Goal: Task Accomplishment & Management: Manage account settings

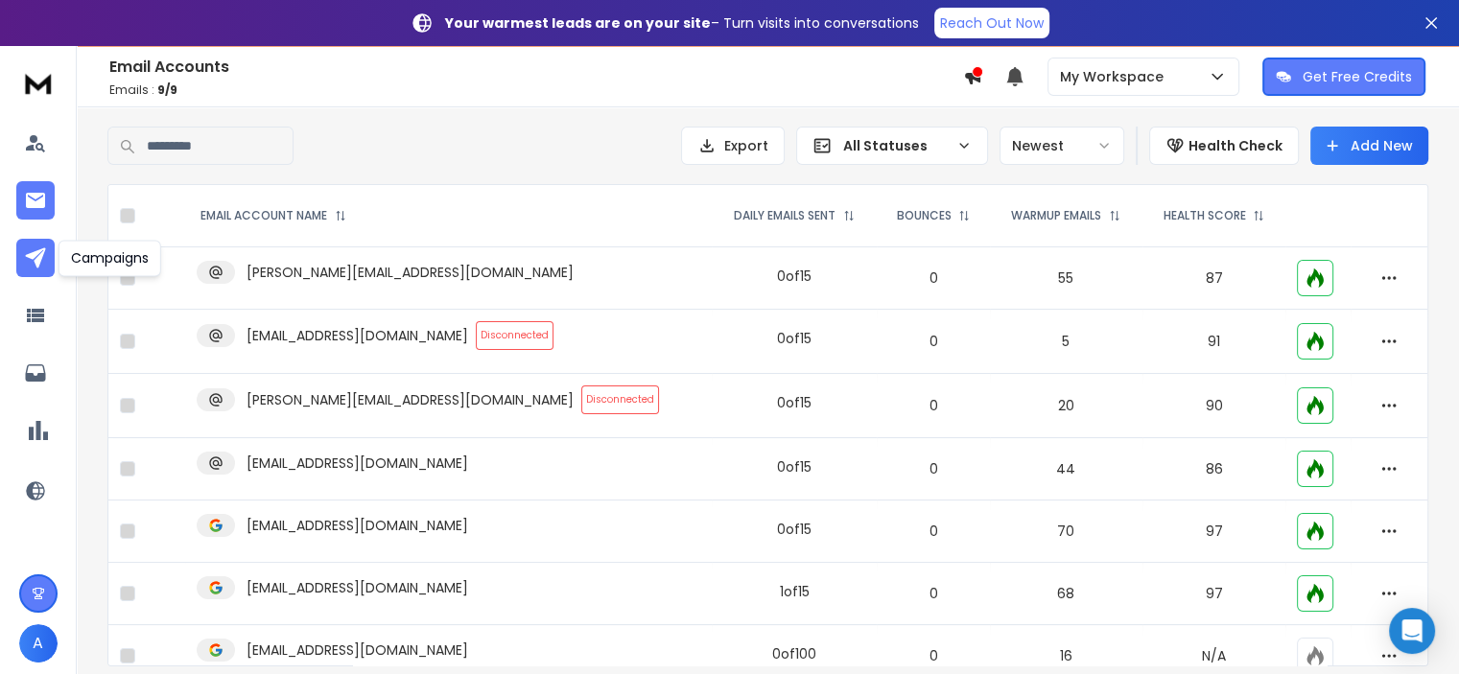
click at [35, 266] on icon at bounding box center [35, 257] width 23 height 23
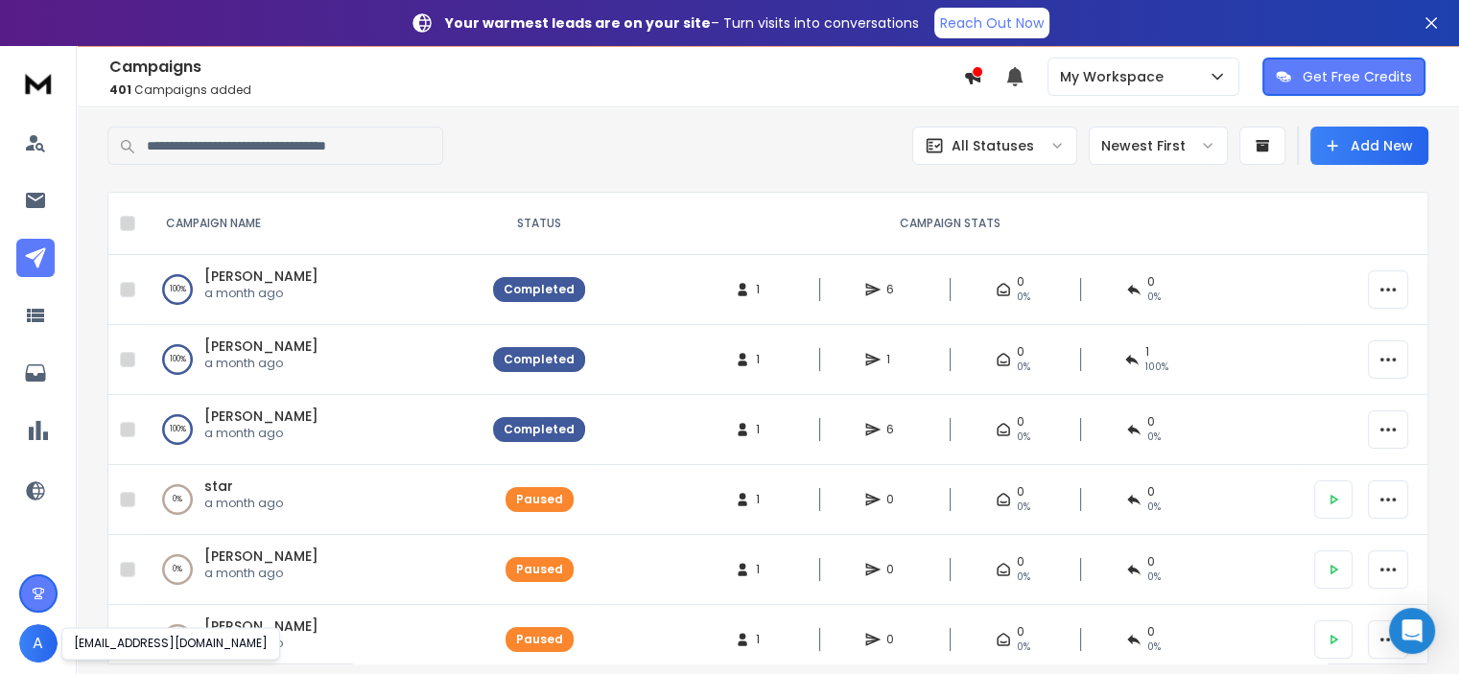
click at [42, 654] on span "A" at bounding box center [38, 643] width 38 height 38
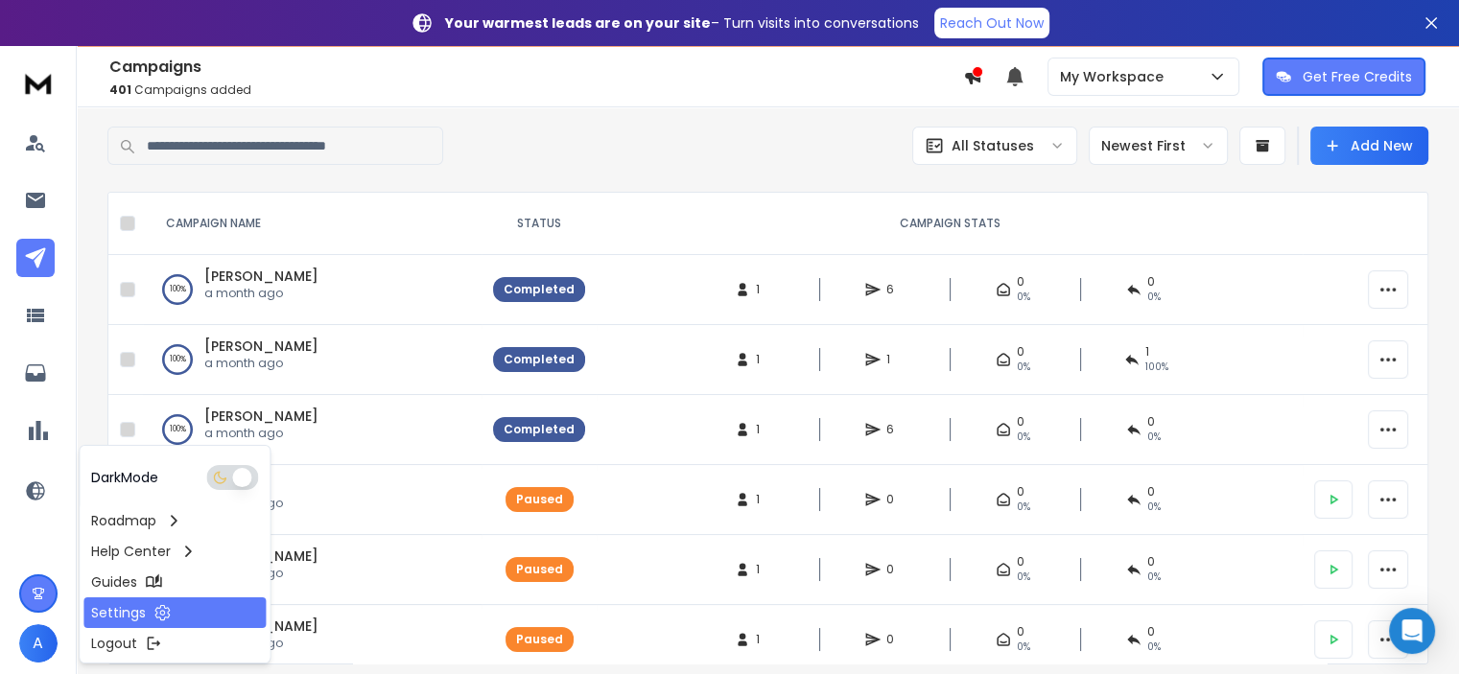
click at [165, 610] on icon at bounding box center [161, 612] width 17 height 17
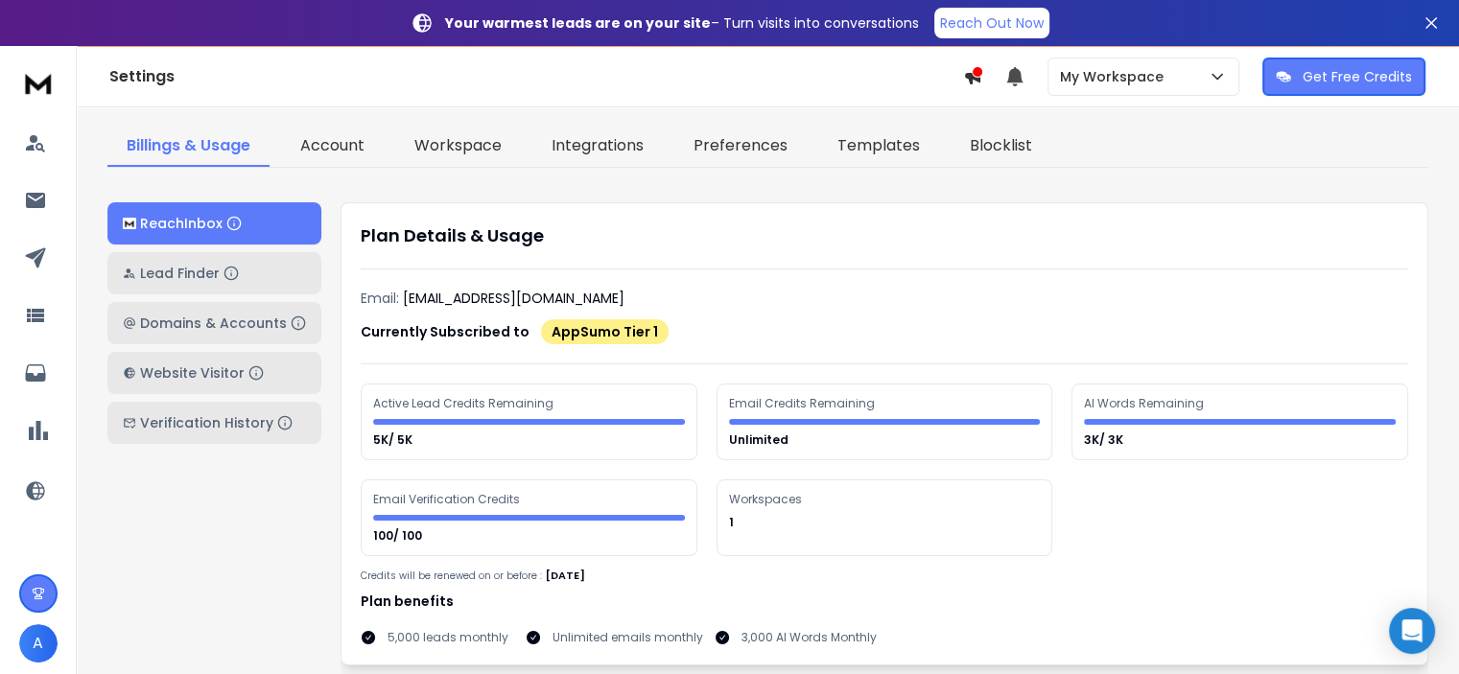
click at [454, 137] on link "Workspace" at bounding box center [458, 147] width 126 height 40
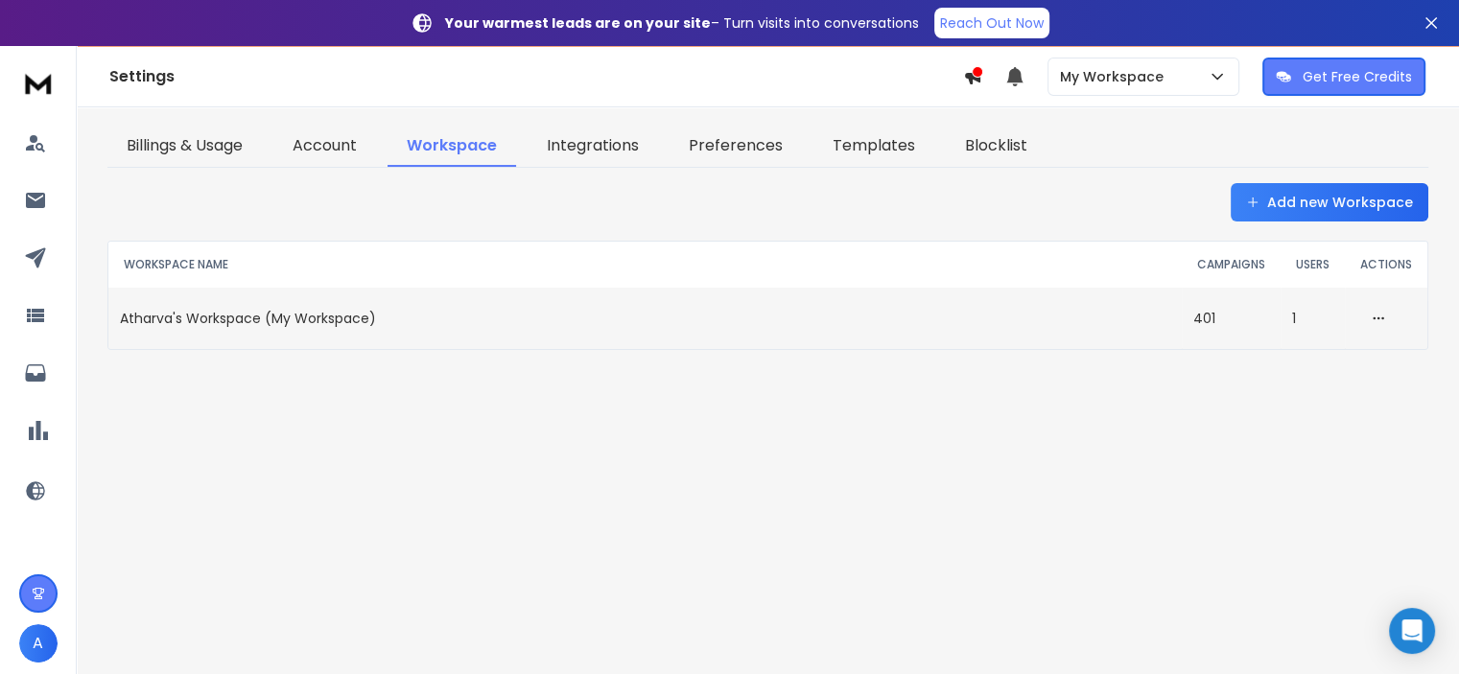
click at [1310, 199] on button "Add new Workspace" at bounding box center [1329, 202] width 198 height 38
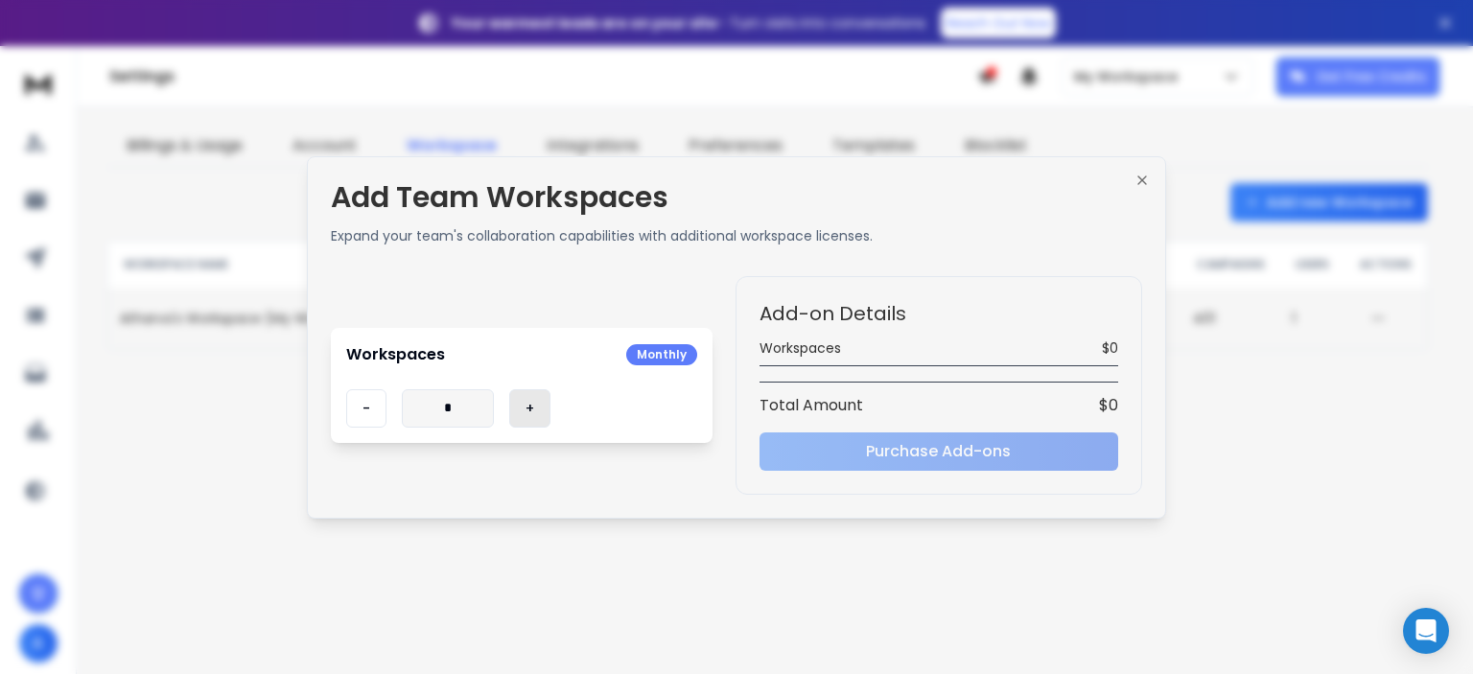
click at [526, 401] on button "+" at bounding box center [529, 408] width 41 height 38
type input "*"
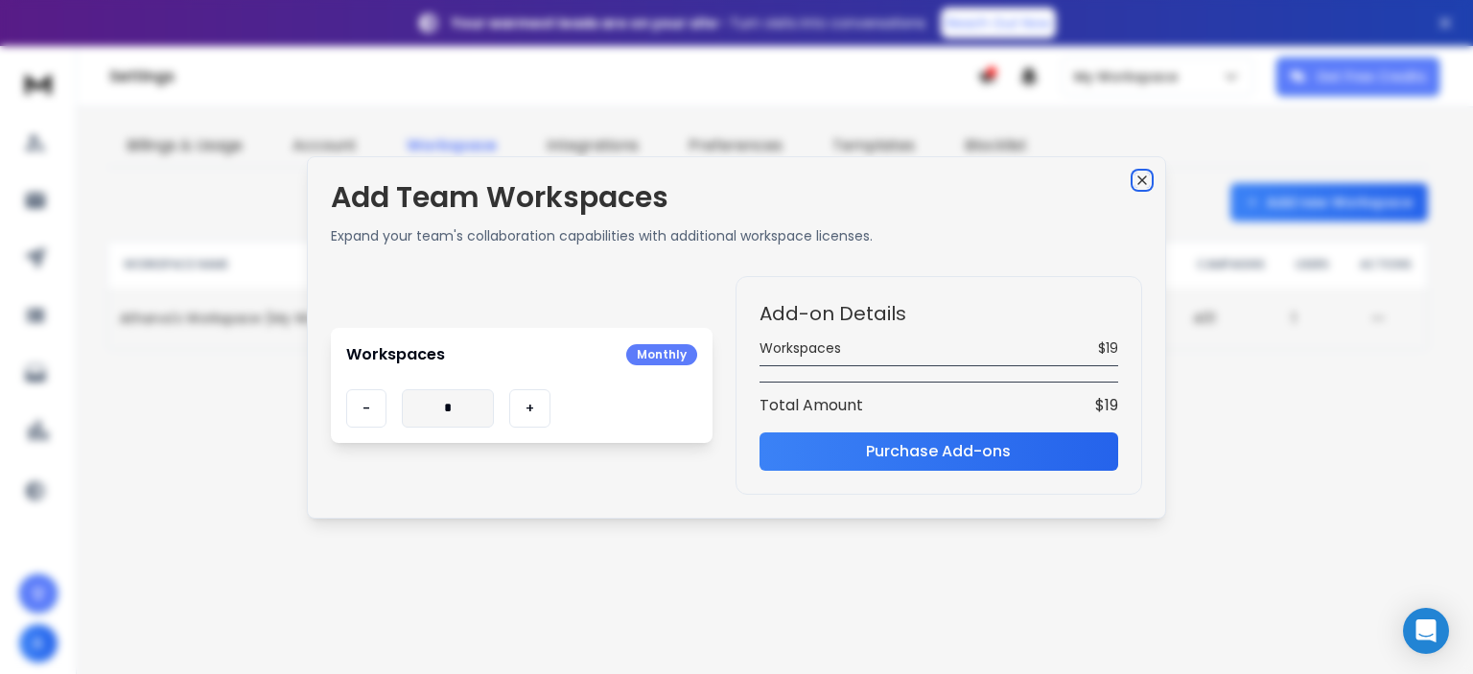
click at [1143, 179] on icon "button" at bounding box center [1142, 180] width 8 height 8
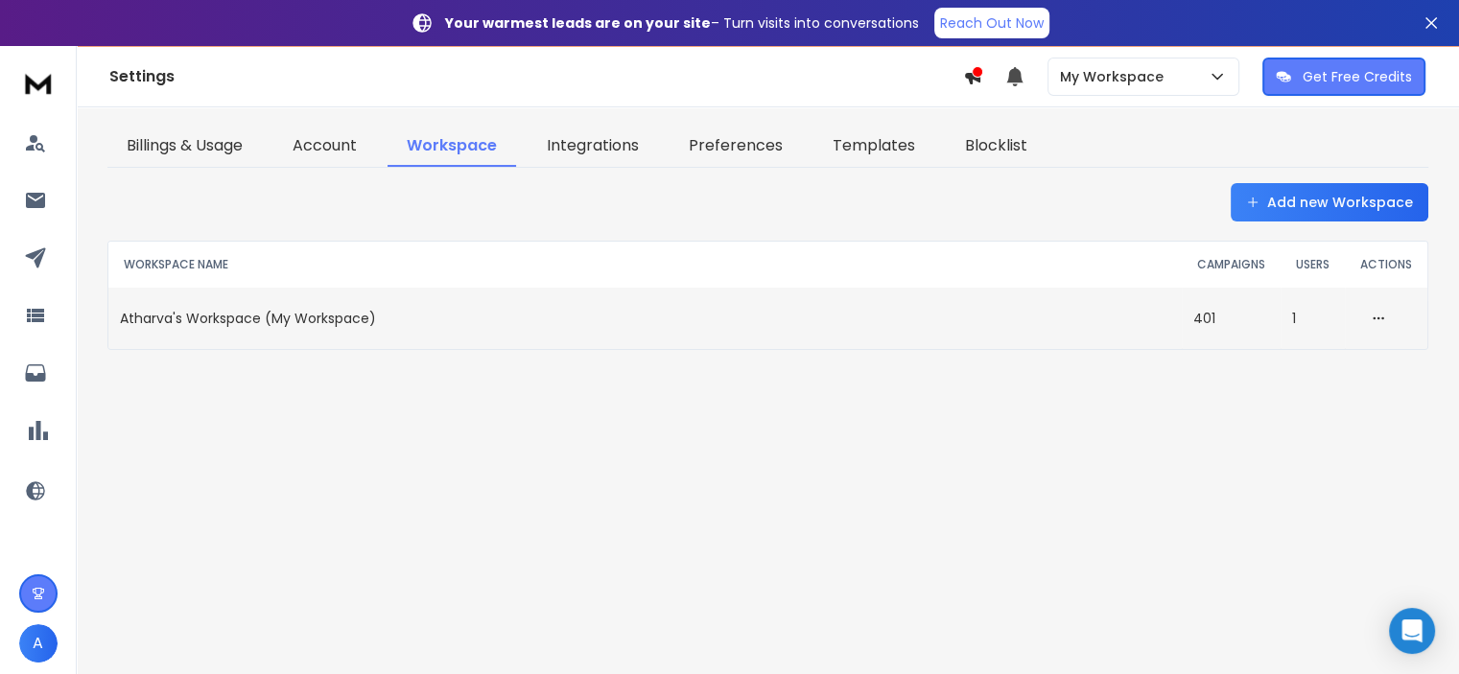
click at [598, 137] on link "Integrations" at bounding box center [592, 147] width 130 height 40
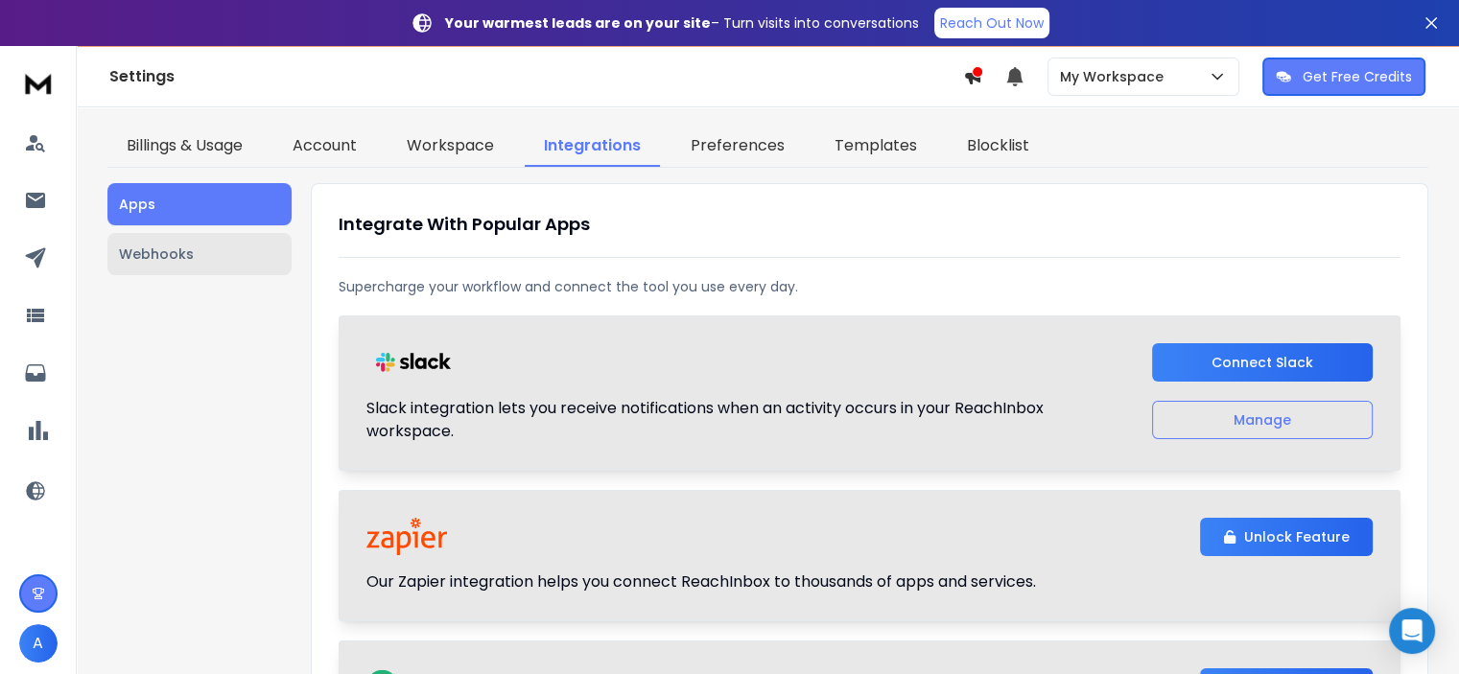
click at [319, 141] on link "Account" at bounding box center [324, 147] width 103 height 40
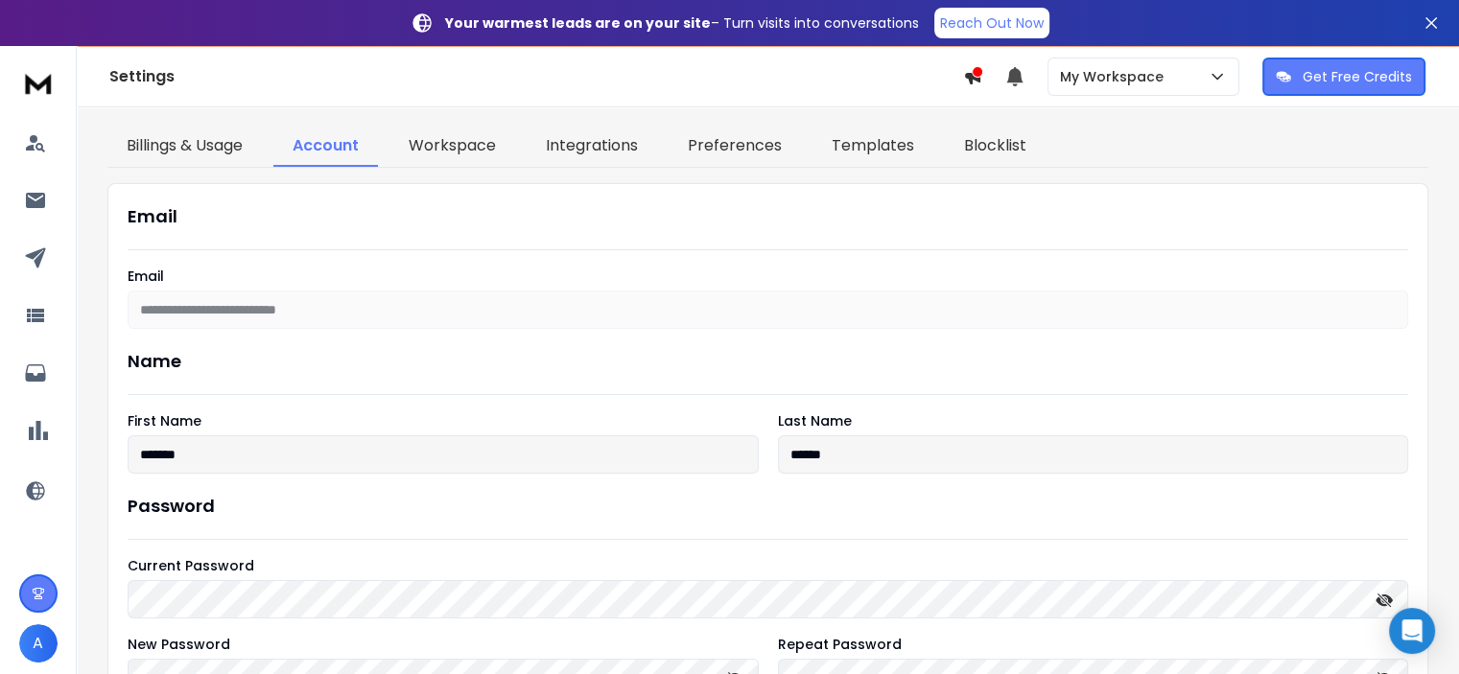
click at [188, 137] on link "Billings & Usage" at bounding box center [184, 147] width 154 height 40
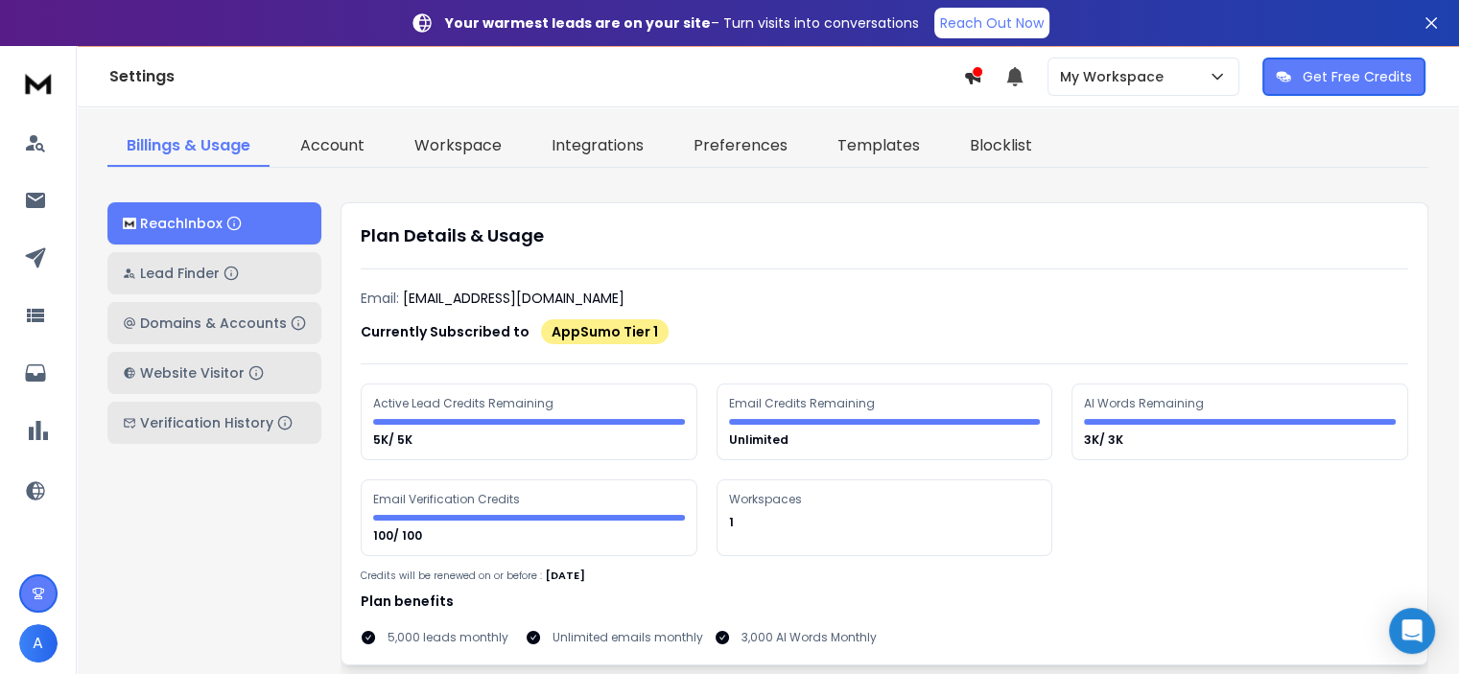
click at [438, 152] on link "Workspace" at bounding box center [458, 147] width 126 height 40
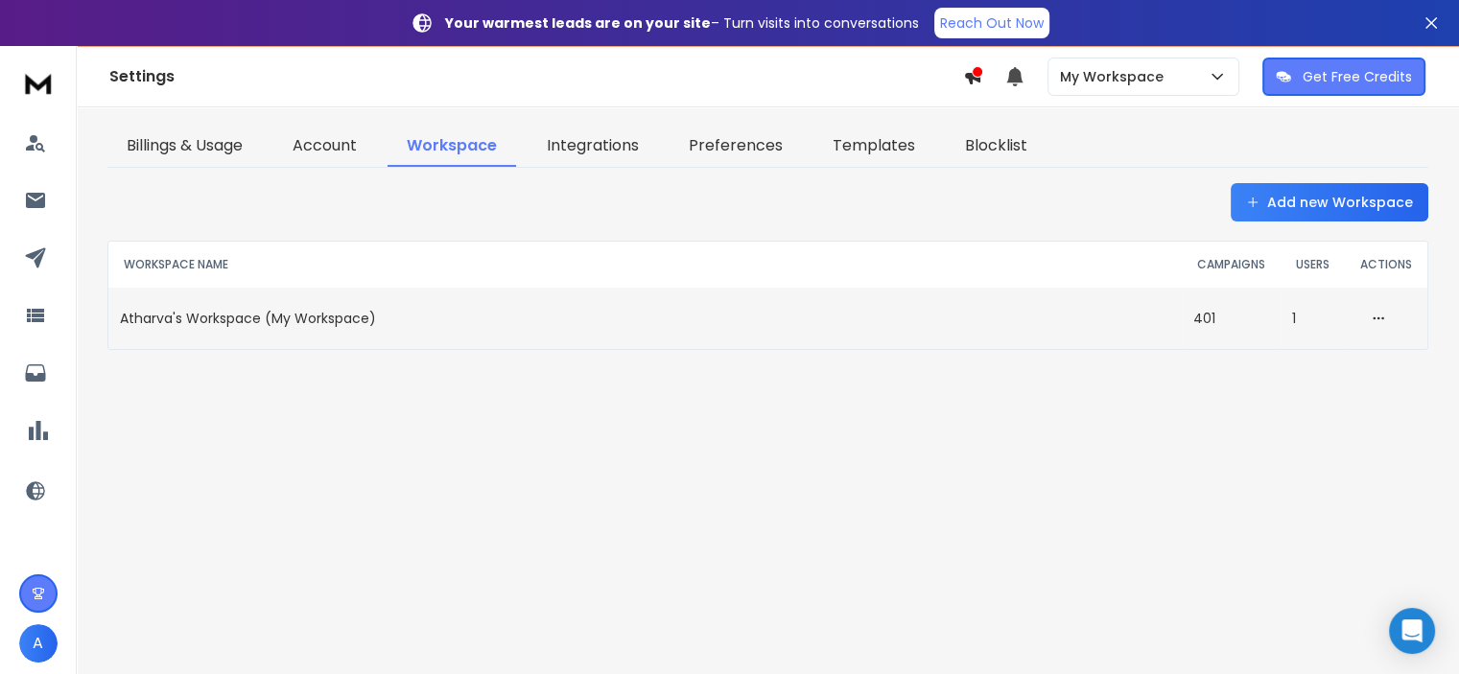
click at [595, 149] on link "Integrations" at bounding box center [592, 147] width 130 height 40
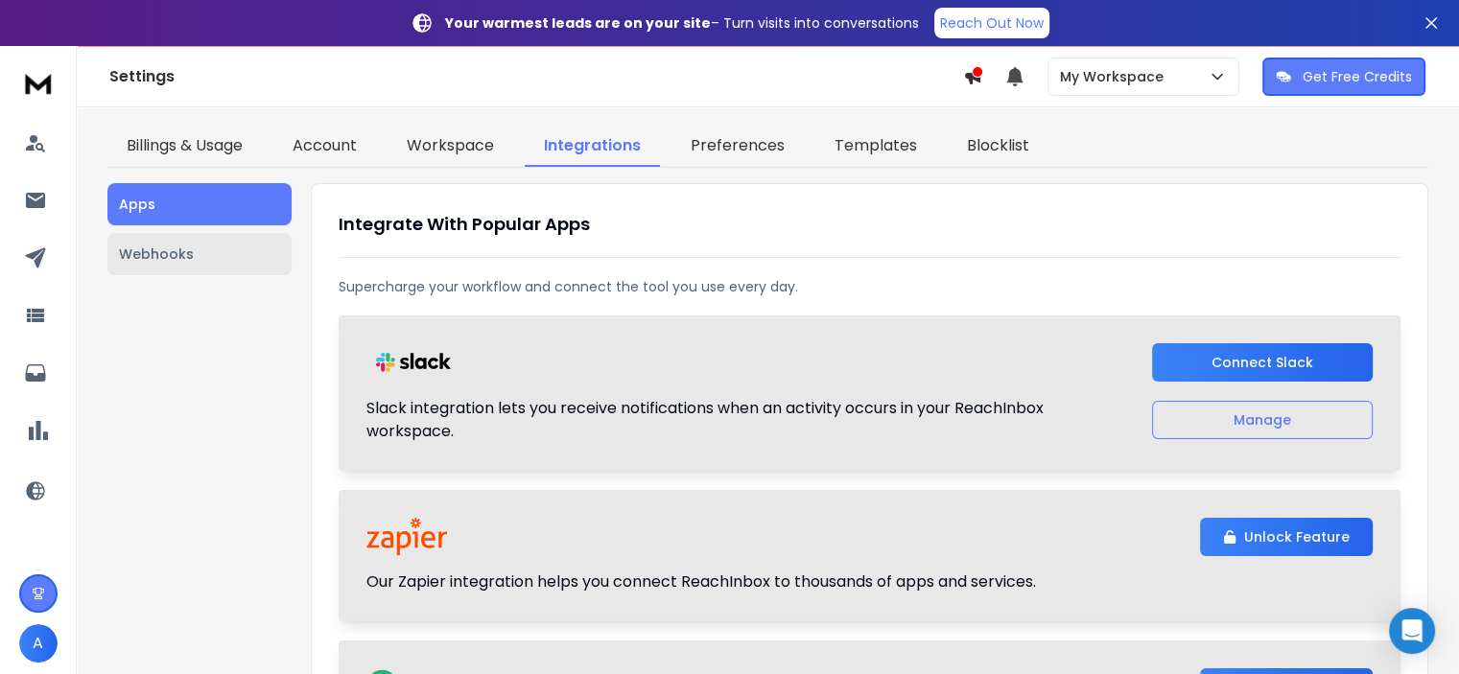
click at [732, 152] on link "Preferences" at bounding box center [737, 147] width 132 height 40
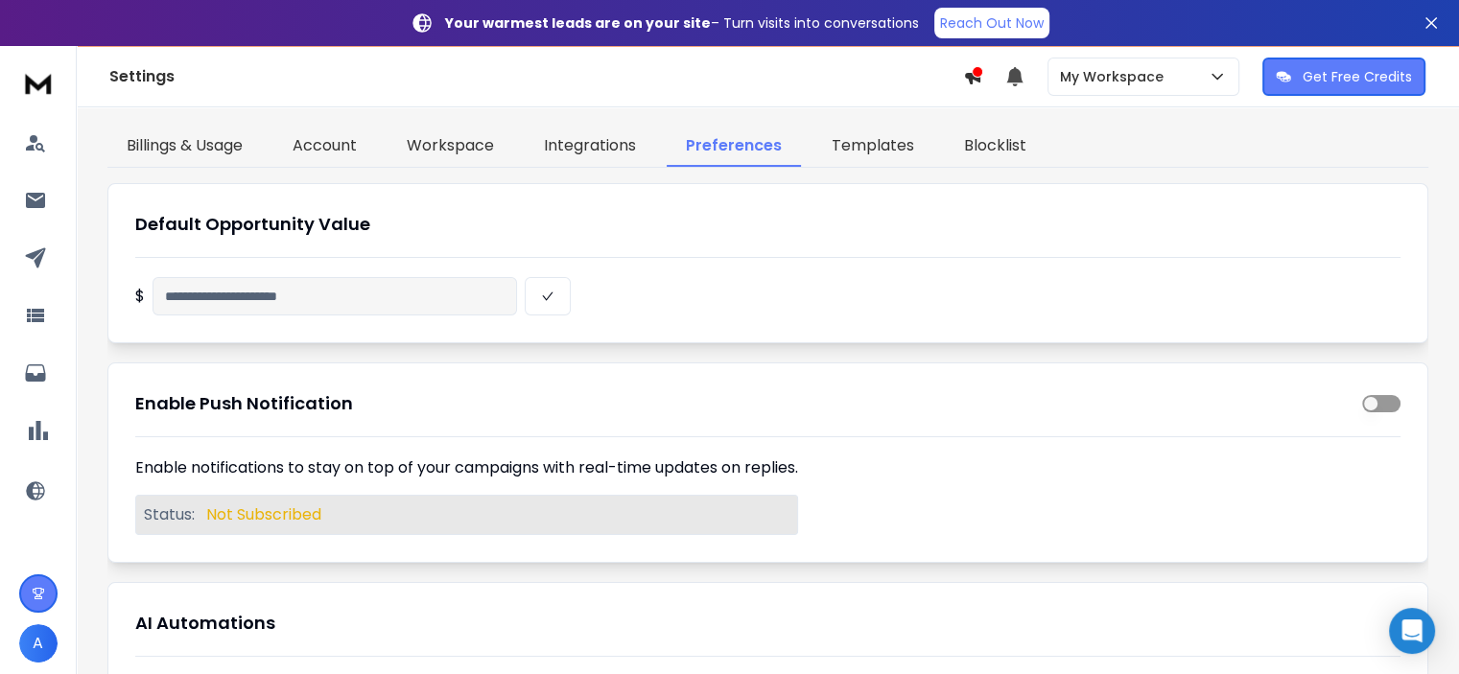
click at [863, 138] on link "Templates" at bounding box center [872, 147] width 121 height 40
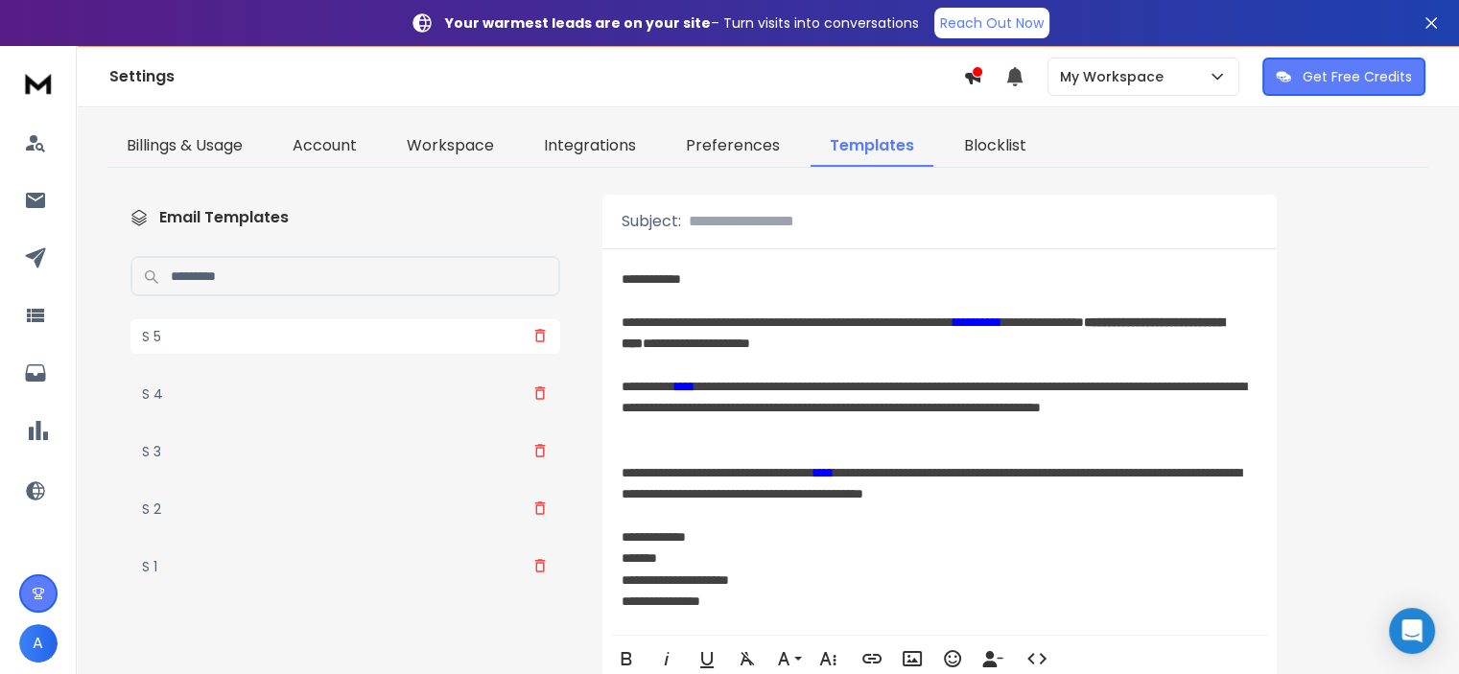
click at [995, 148] on link "Blocklist" at bounding box center [995, 147] width 101 height 40
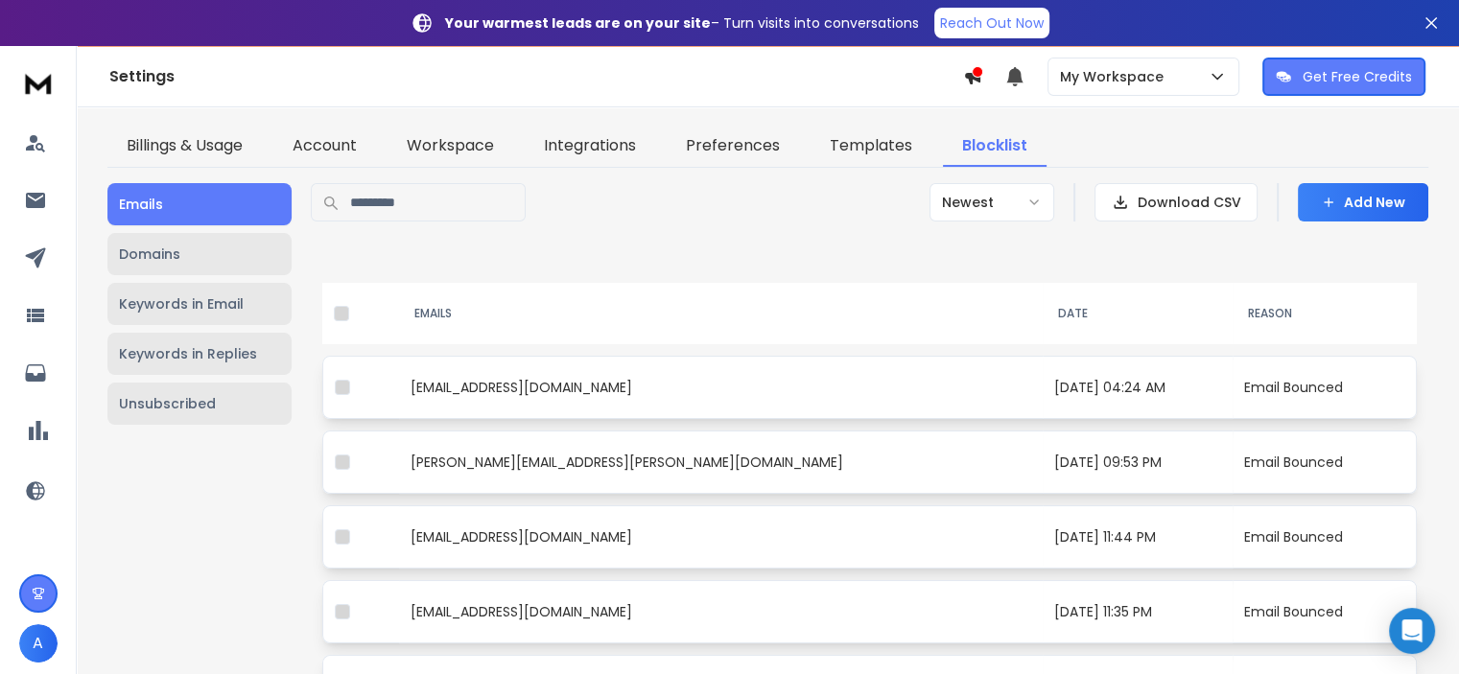
click at [560, 139] on link "Integrations" at bounding box center [590, 147] width 130 height 40
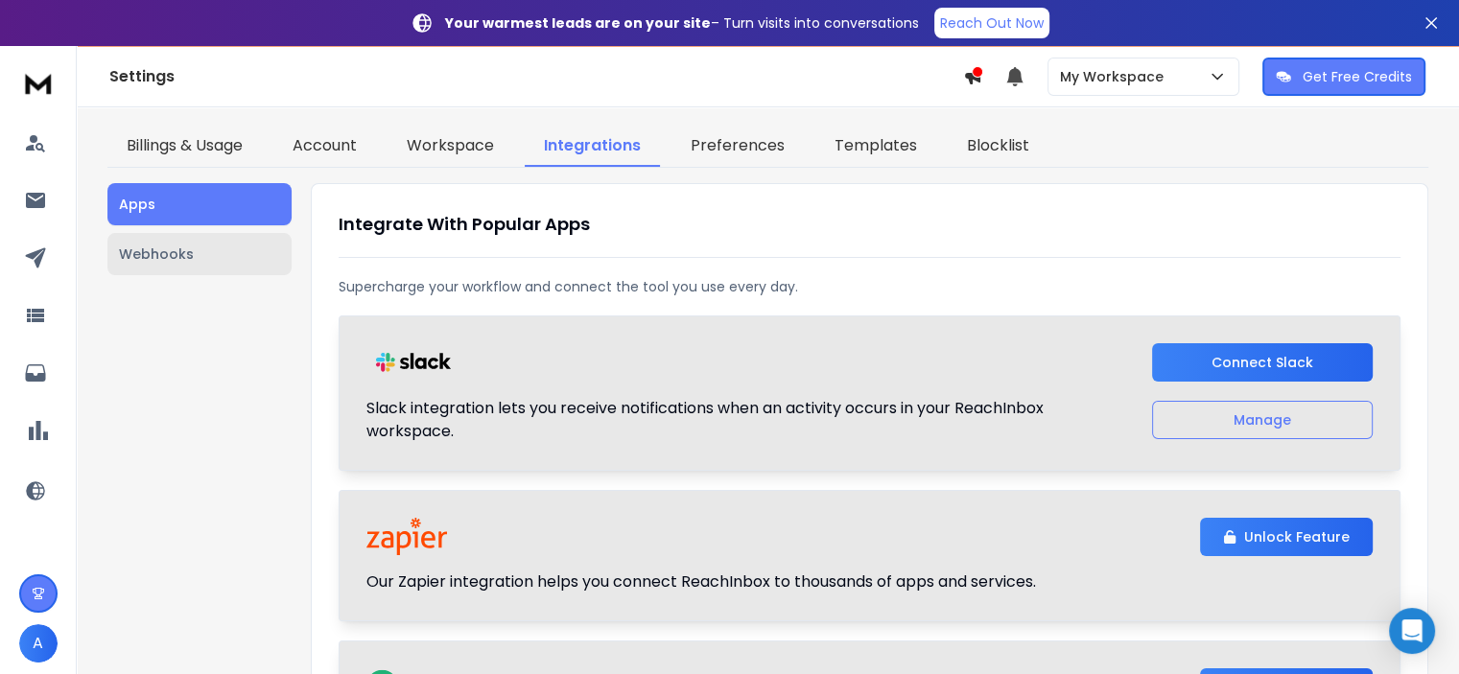
click at [438, 144] on link "Workspace" at bounding box center [450, 147] width 126 height 40
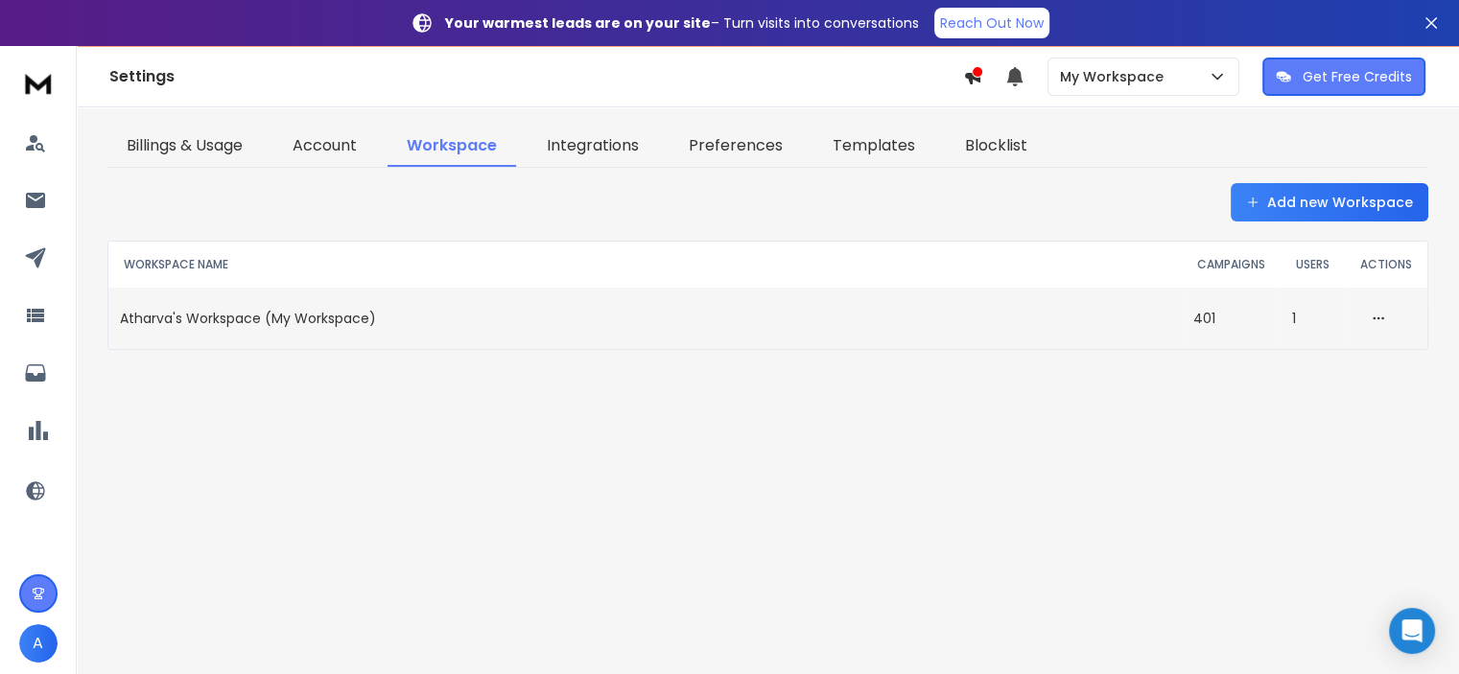
click at [594, 143] on link "Integrations" at bounding box center [592, 147] width 130 height 40
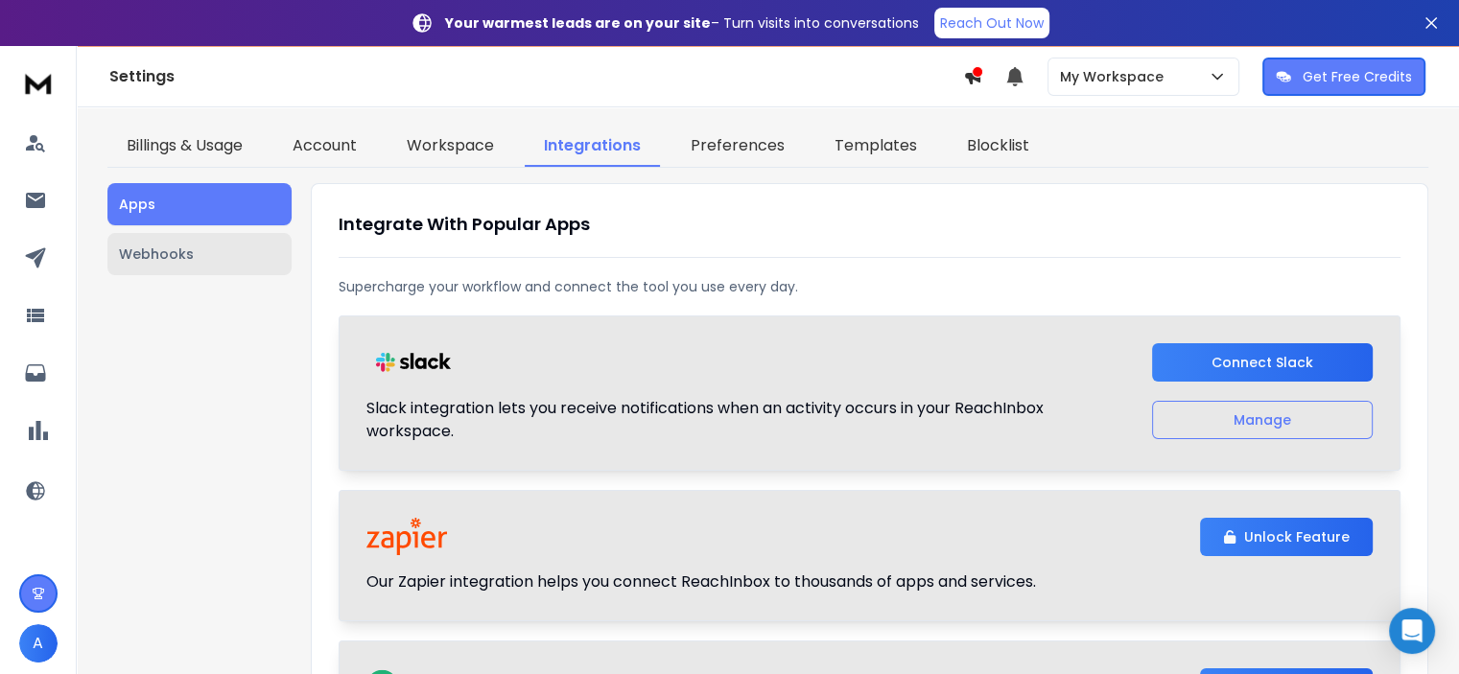
click at [466, 138] on link "Workspace" at bounding box center [450, 147] width 126 height 40
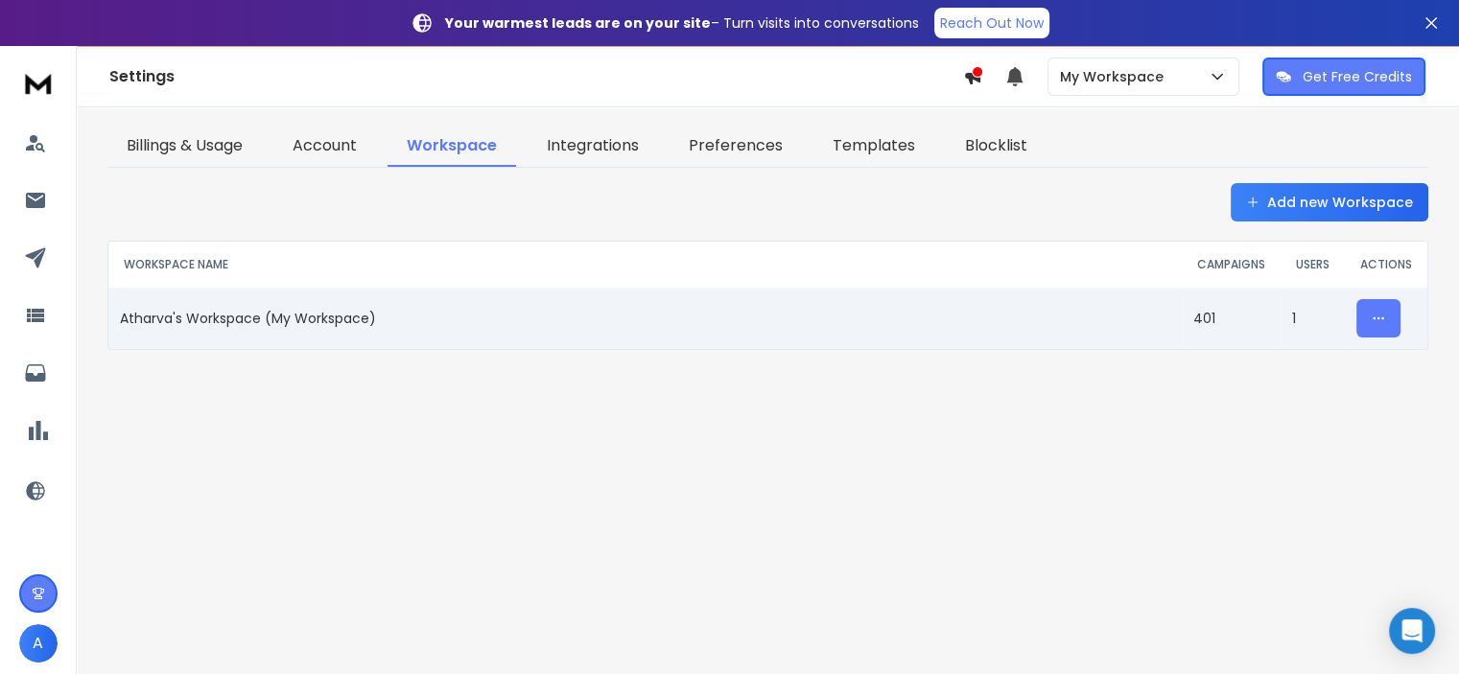
click at [1375, 300] on button "button" at bounding box center [1378, 318] width 44 height 38
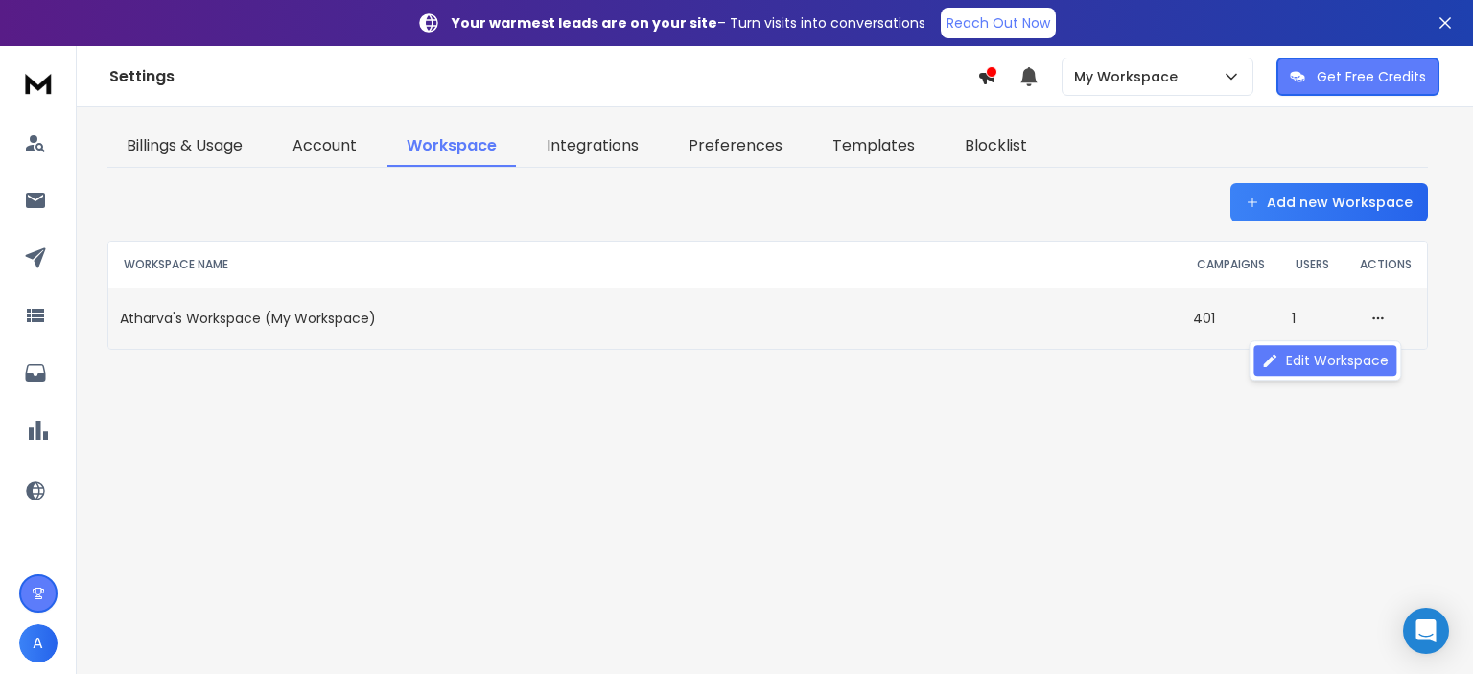
click at [1334, 352] on p "Edit Workspace" at bounding box center [1337, 360] width 103 height 19
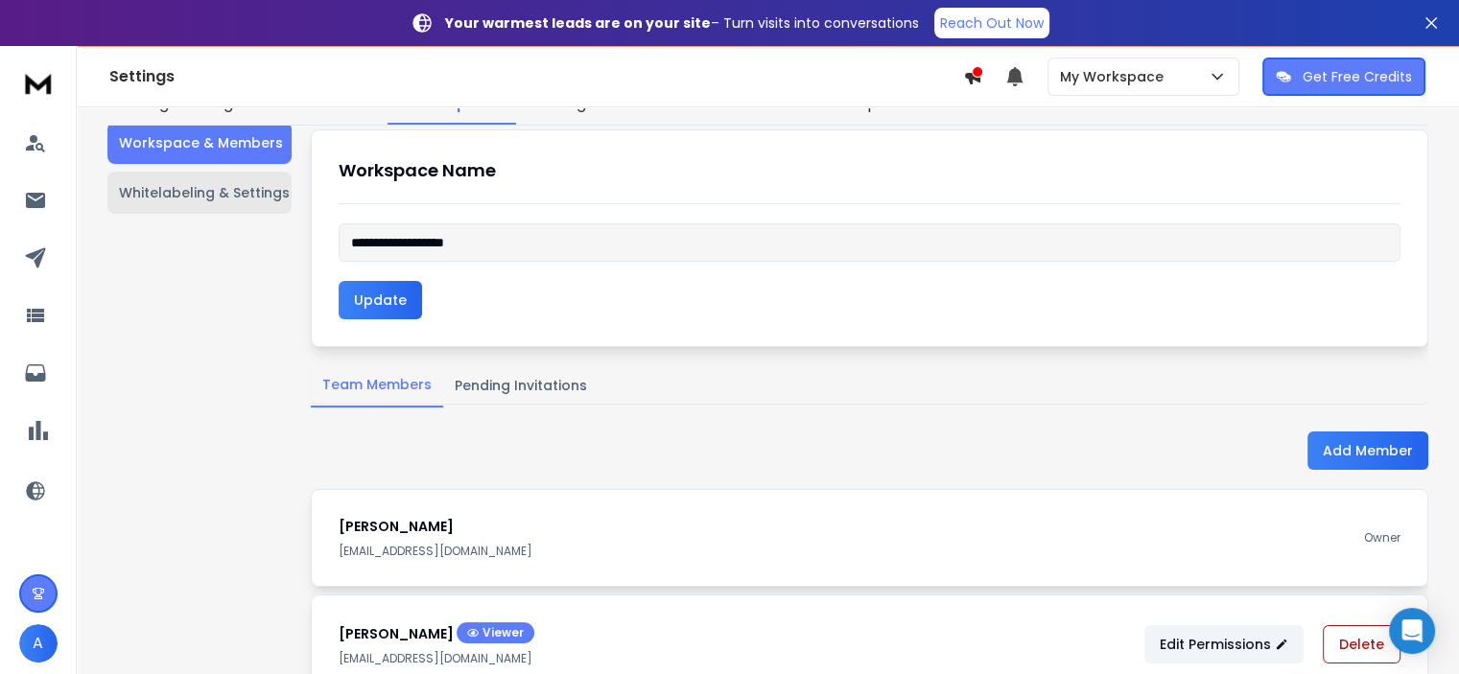
scroll to position [79, 0]
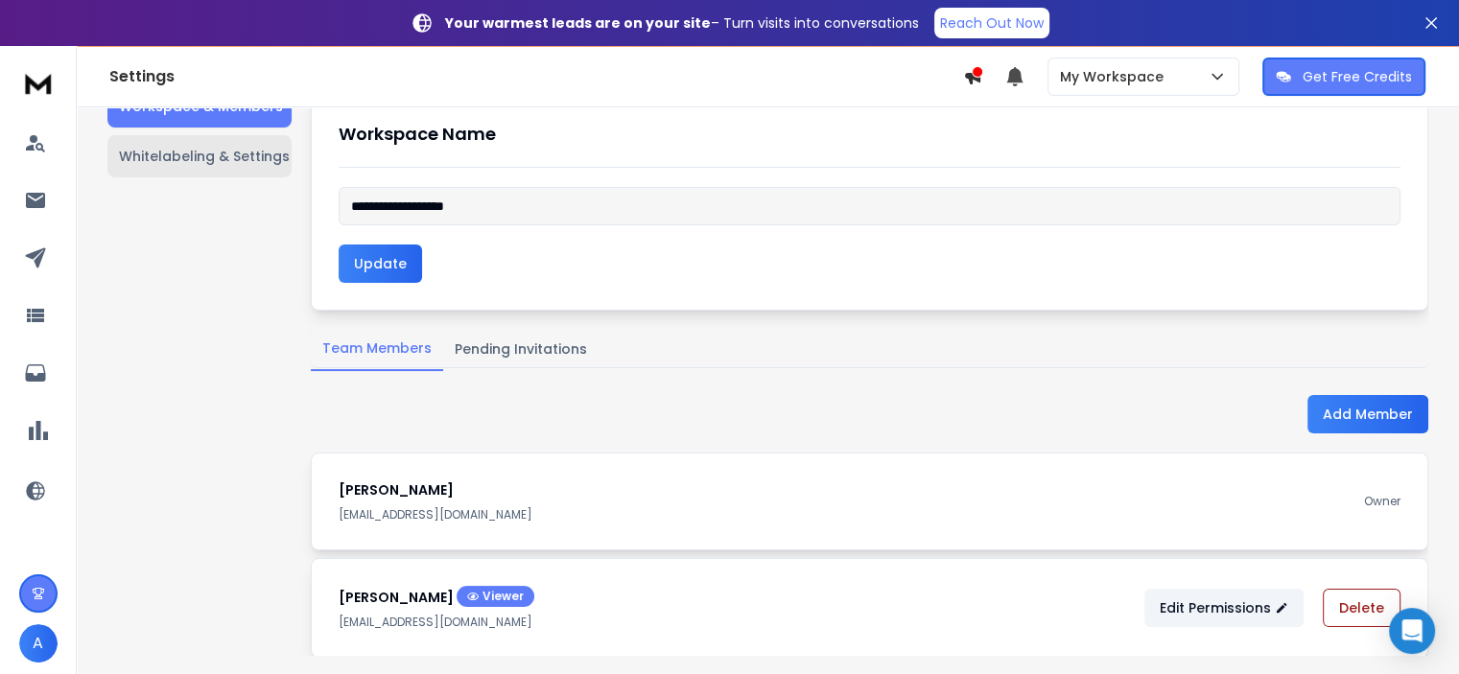
click at [1371, 413] on button "Add Member" at bounding box center [1367, 414] width 121 height 38
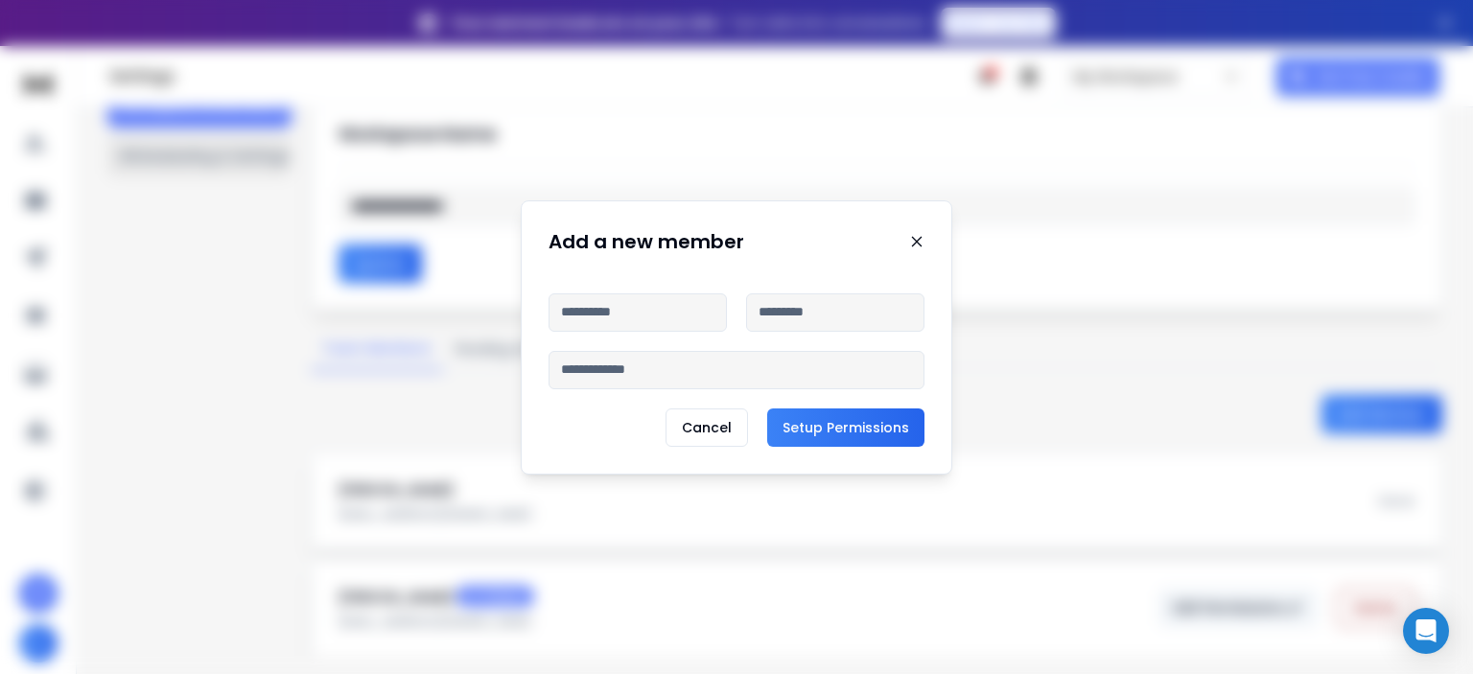
click at [846, 433] on button "Setup Permissions" at bounding box center [845, 428] width 157 height 38
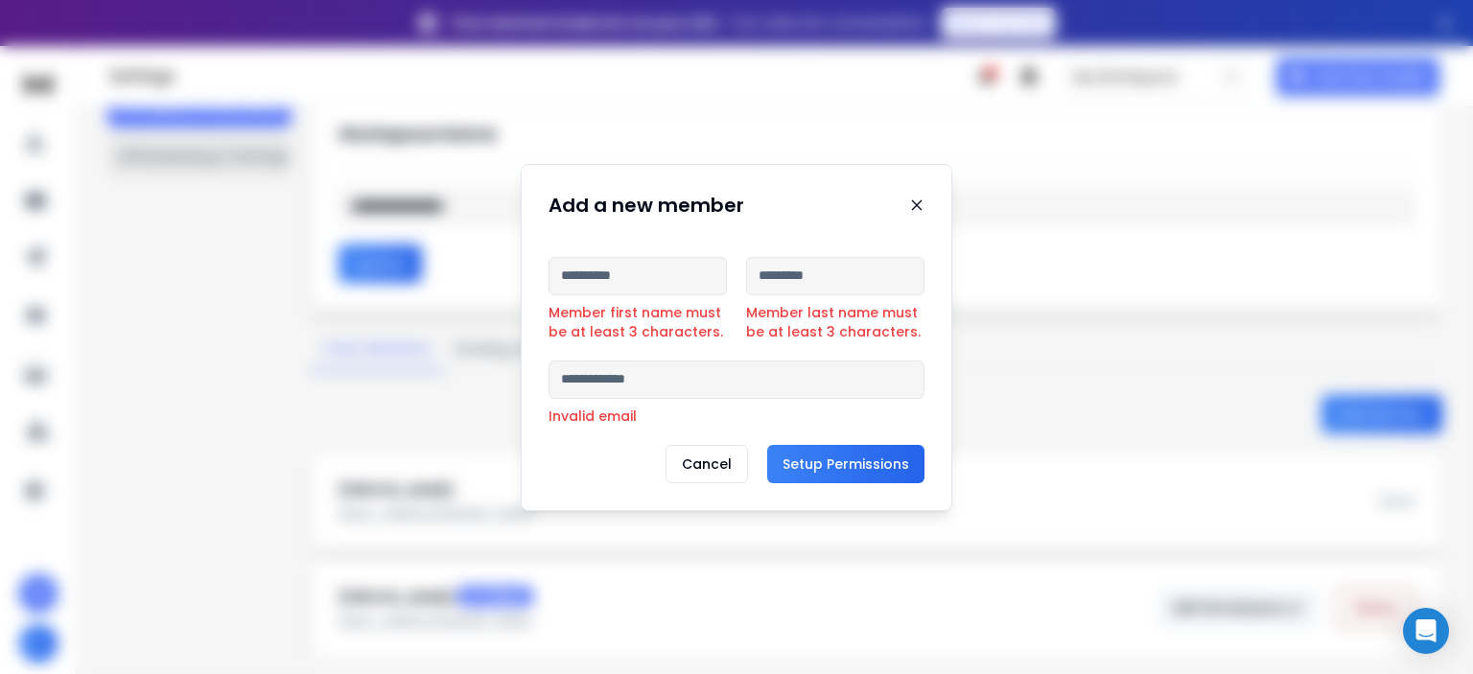
click at [601, 268] on input at bounding box center [638, 276] width 178 height 38
type input "***"
click at [816, 278] on input at bounding box center [835, 276] width 178 height 38
type input "*"
click at [641, 373] on input at bounding box center [737, 380] width 376 height 38
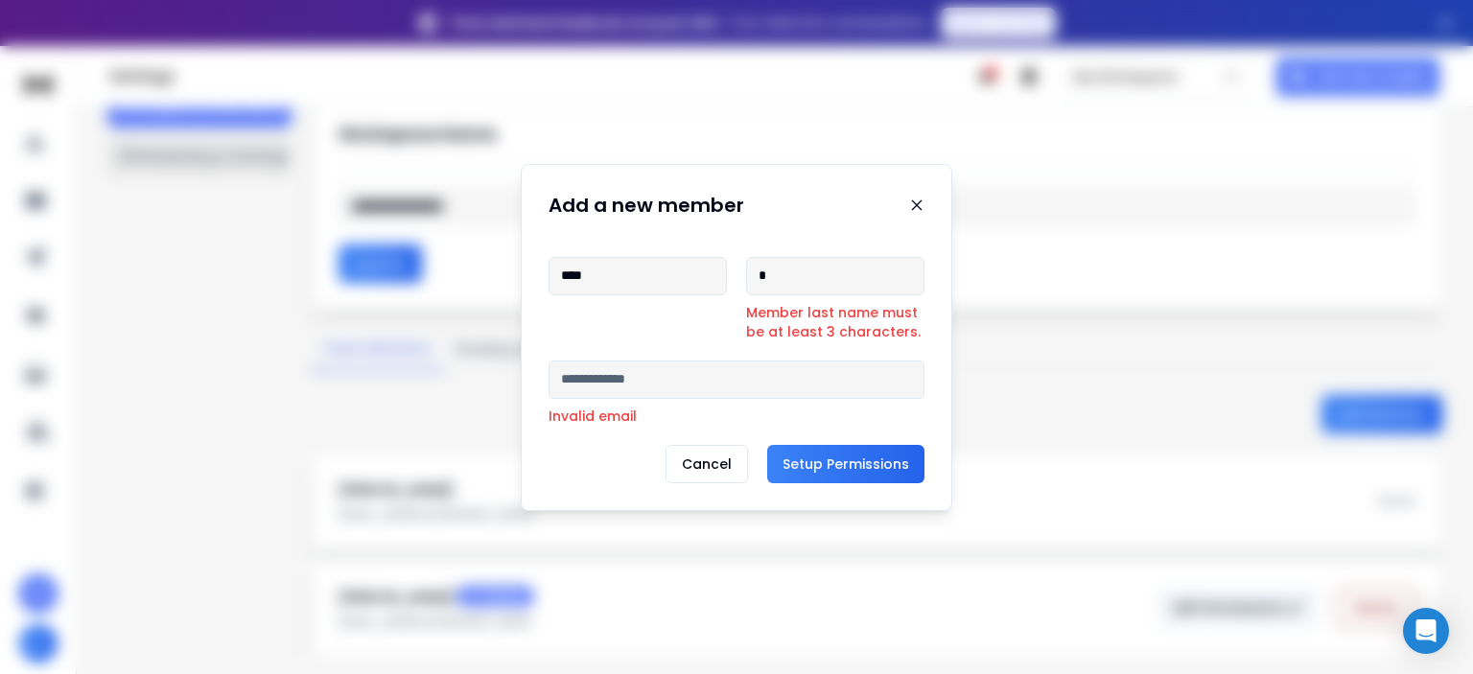
drag, startPoint x: 644, startPoint y: 344, endPoint x: 666, endPoint y: 338, distance: 23.1
click at [644, 343] on div "*** * Member last name must be at least 3 characters. Invalid email Cancel Setu…" at bounding box center [737, 370] width 376 height 226
click at [611, 364] on input at bounding box center [737, 380] width 376 height 38
paste input "**********"
drag, startPoint x: 584, startPoint y: 379, endPoint x: 633, endPoint y: 379, distance: 48.9
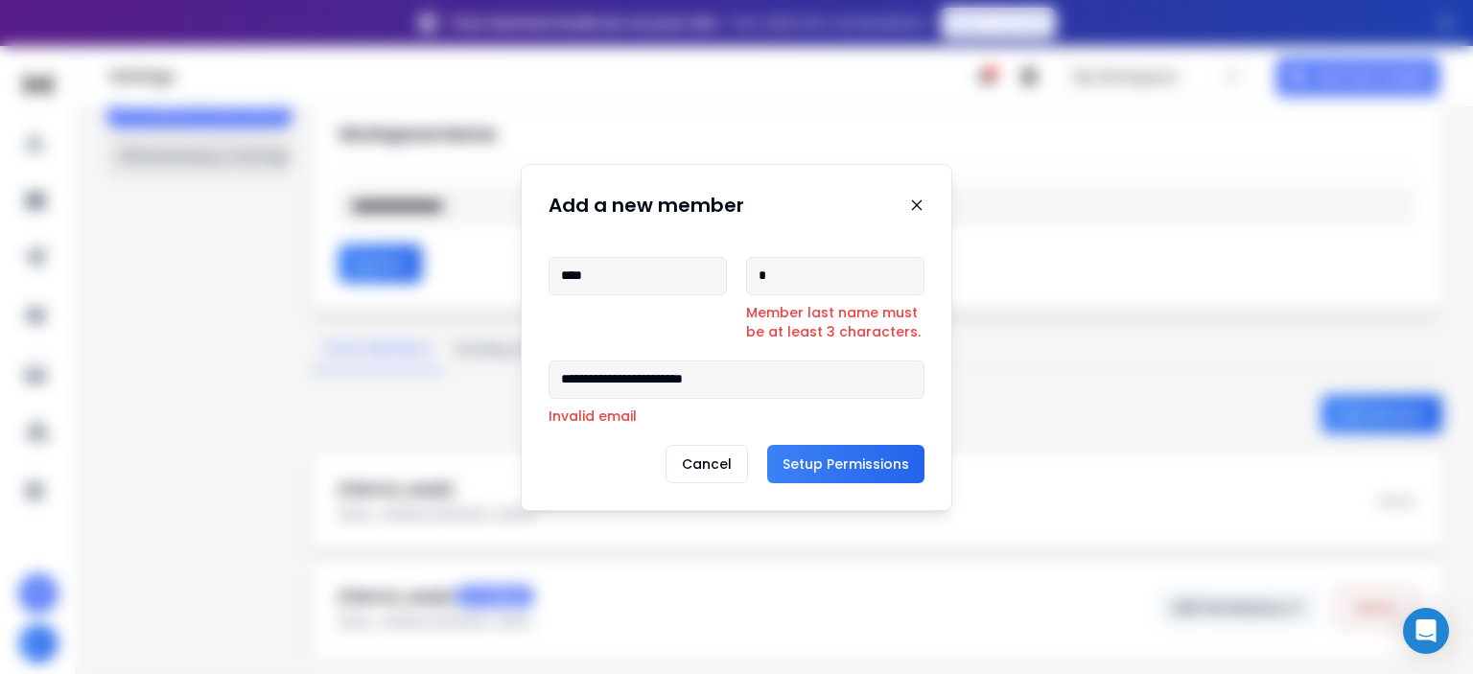
click at [633, 379] on input "**********" at bounding box center [737, 380] width 376 height 38
type input "**********"
click at [734, 270] on div "*** * Member last name must be at least 3 characters." at bounding box center [737, 299] width 376 height 84
paste input "*****"
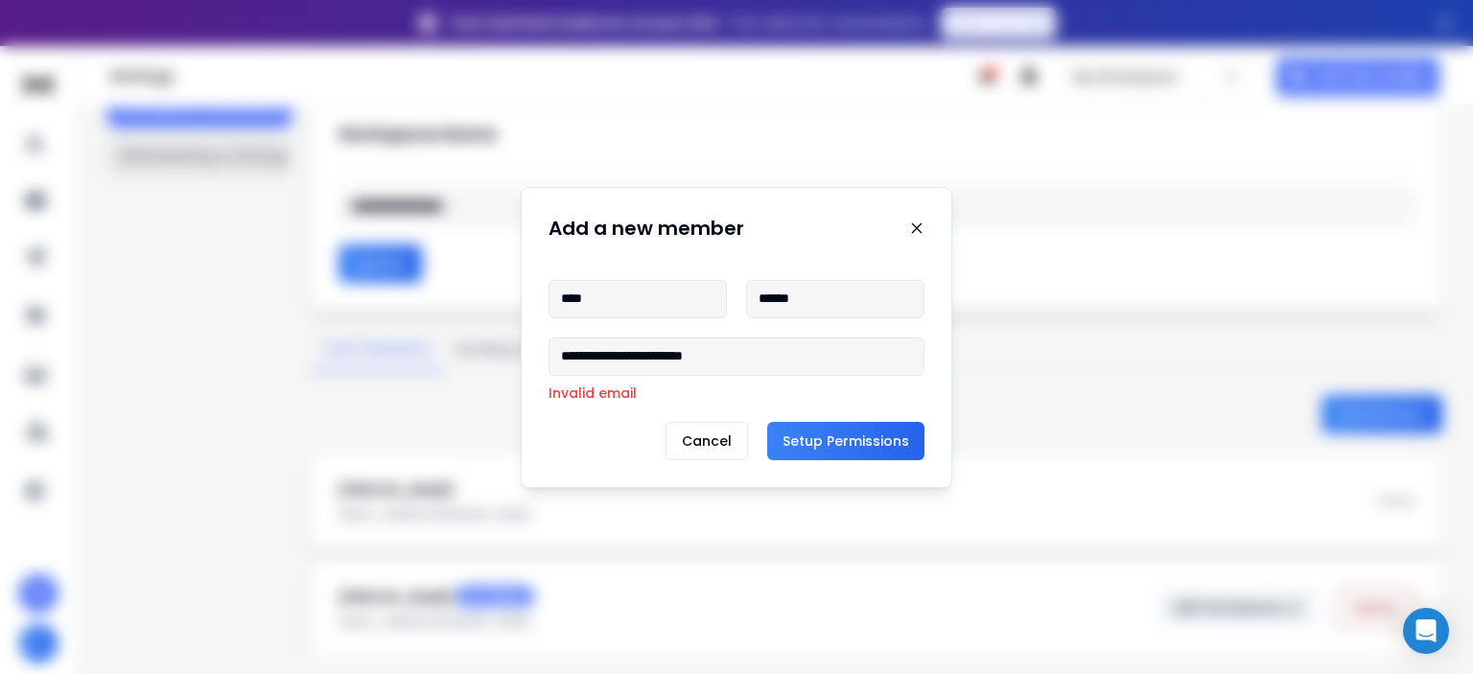
click at [764, 291] on input "******" at bounding box center [835, 299] width 178 height 38
type input "******"
click at [837, 440] on button "Setup Permissions" at bounding box center [845, 441] width 157 height 38
click at [833, 438] on button "Setup Permissions" at bounding box center [845, 441] width 157 height 38
click at [618, 373] on input "**********" at bounding box center [737, 357] width 376 height 38
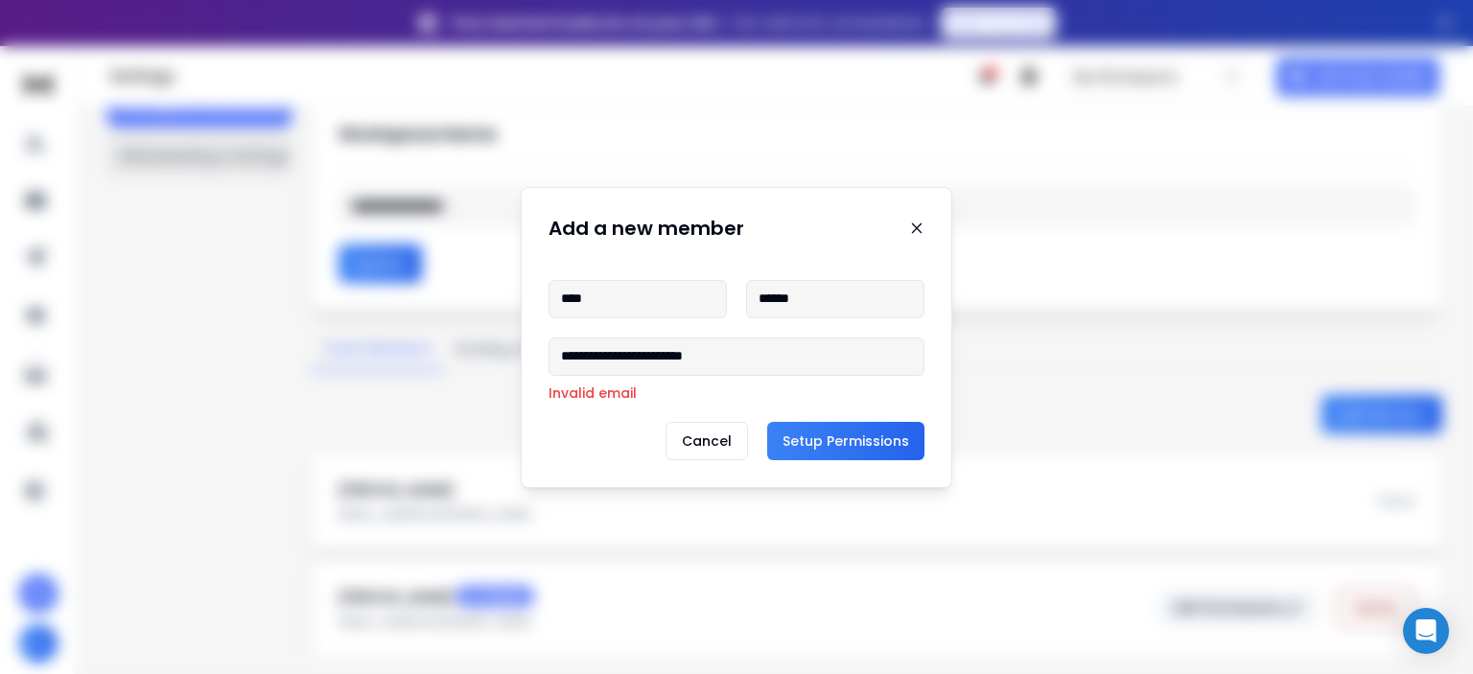
click at [775, 356] on input "**********" at bounding box center [737, 357] width 376 height 38
click at [840, 449] on button "Setup Permissions" at bounding box center [845, 441] width 157 height 38
drag, startPoint x: 766, startPoint y: 356, endPoint x: 363, endPoint y: 353, distance: 402.8
click at [363, 353] on div "**********" at bounding box center [736, 338] width 1473 height 340
paste input
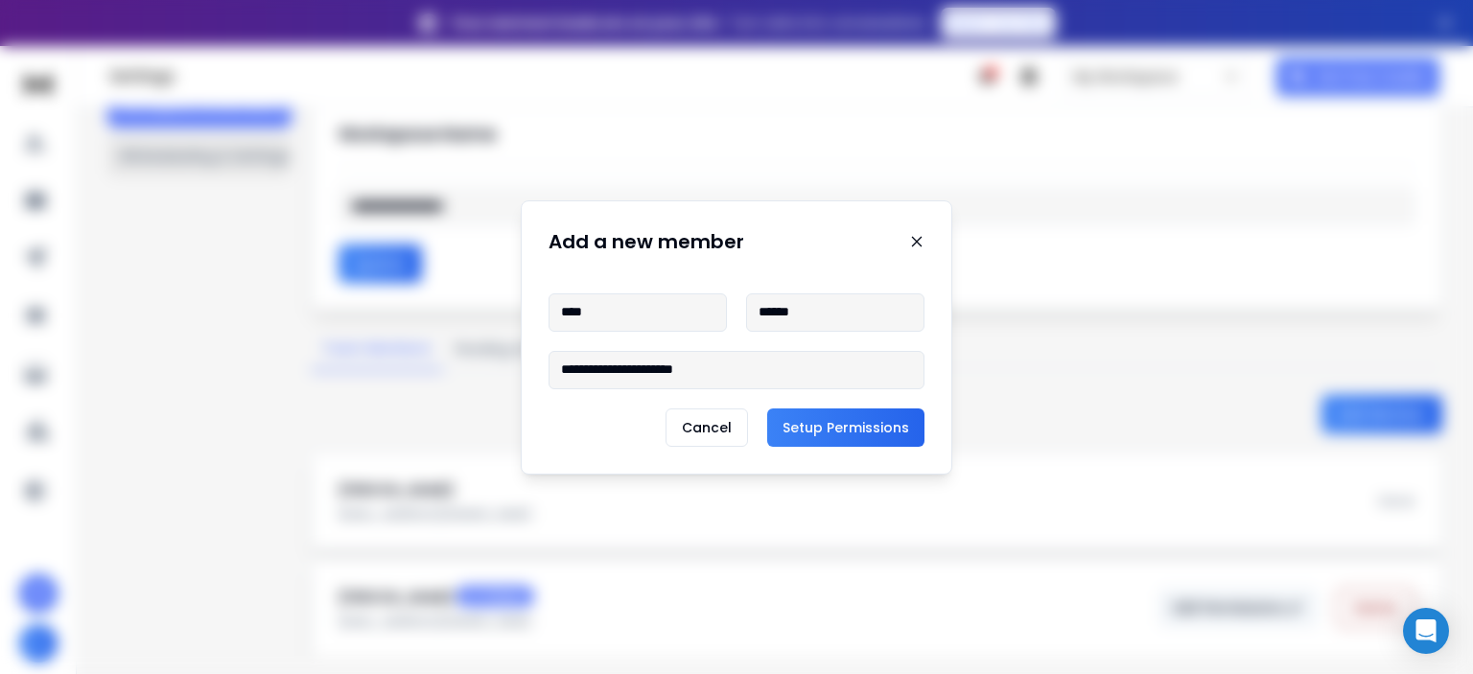
type input "**********"
click at [838, 432] on button "Setup Permissions" at bounding box center [845, 428] width 157 height 38
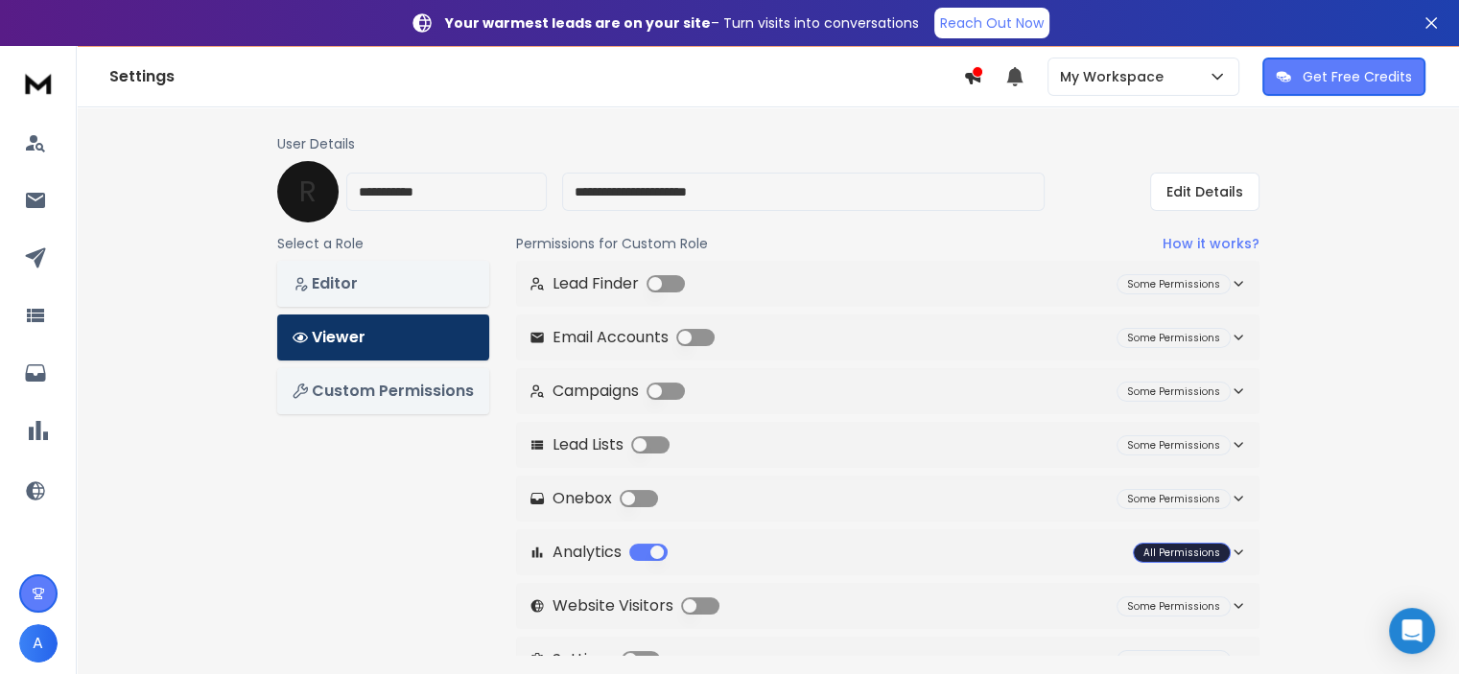
scroll to position [165, 0]
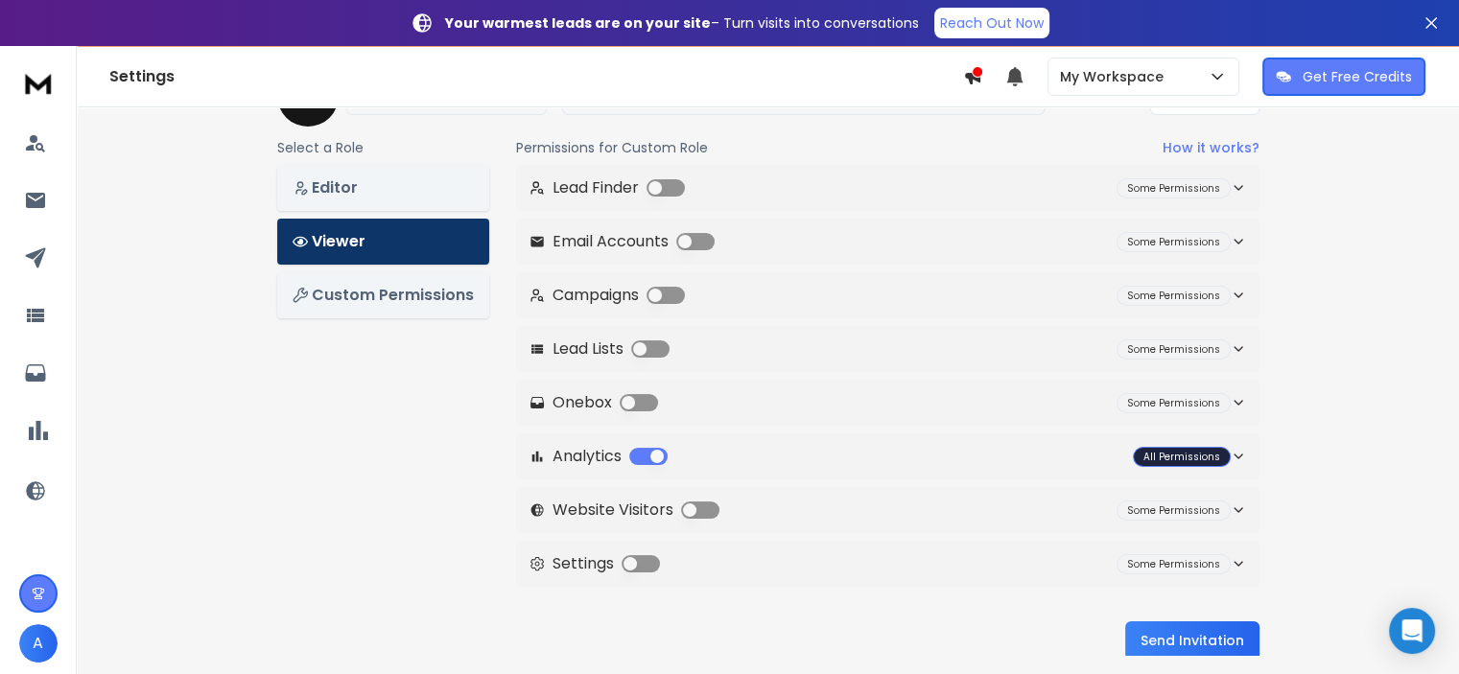
click at [1251, 448] on button "Analytics All Permissions" at bounding box center [887, 456] width 743 height 46
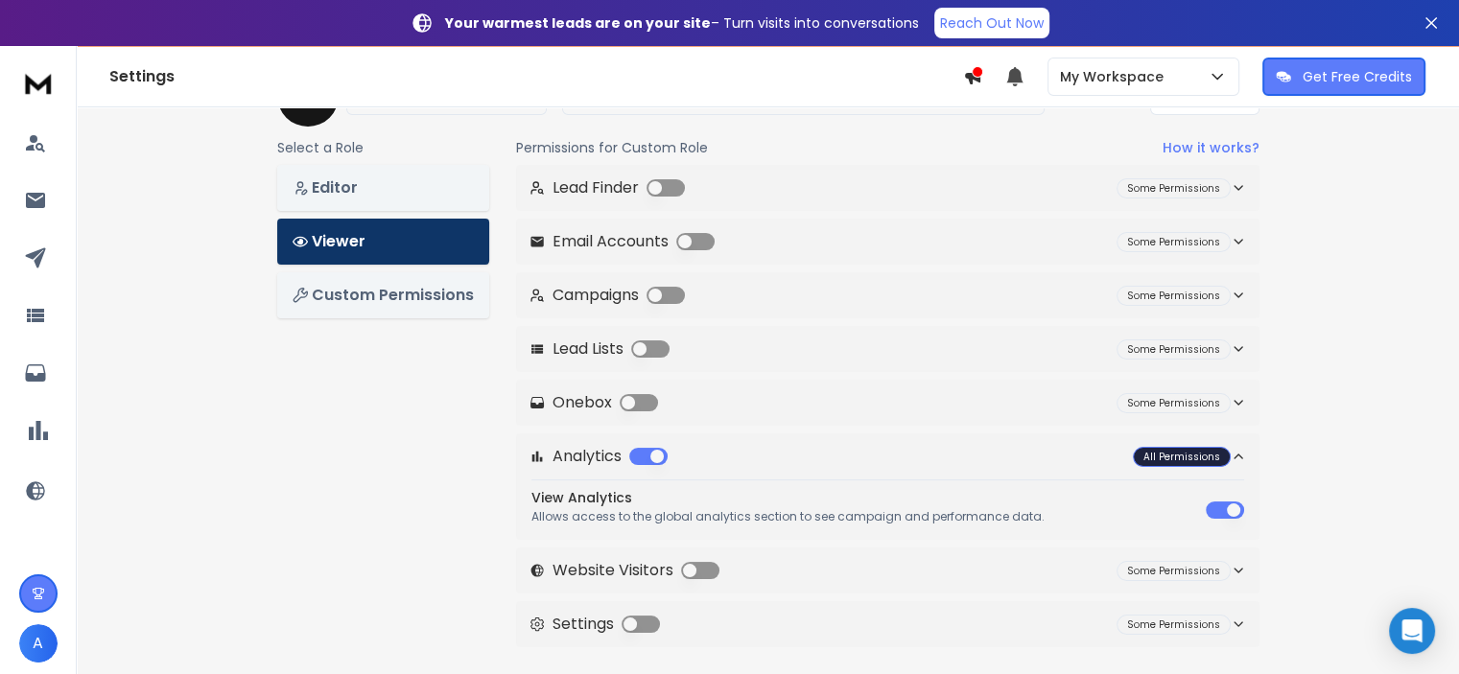
click at [1231, 509] on button "View Analytics" at bounding box center [1225, 510] width 38 height 17
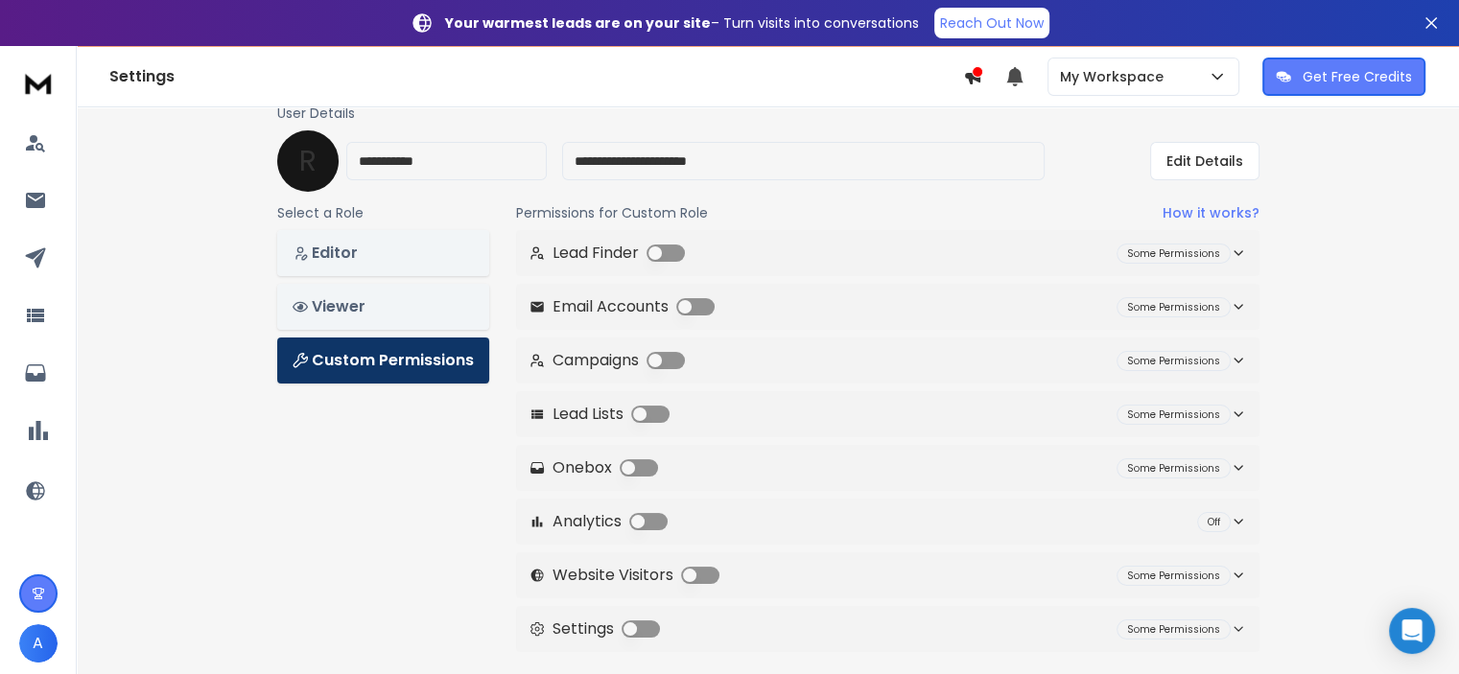
scroll to position [69, 0]
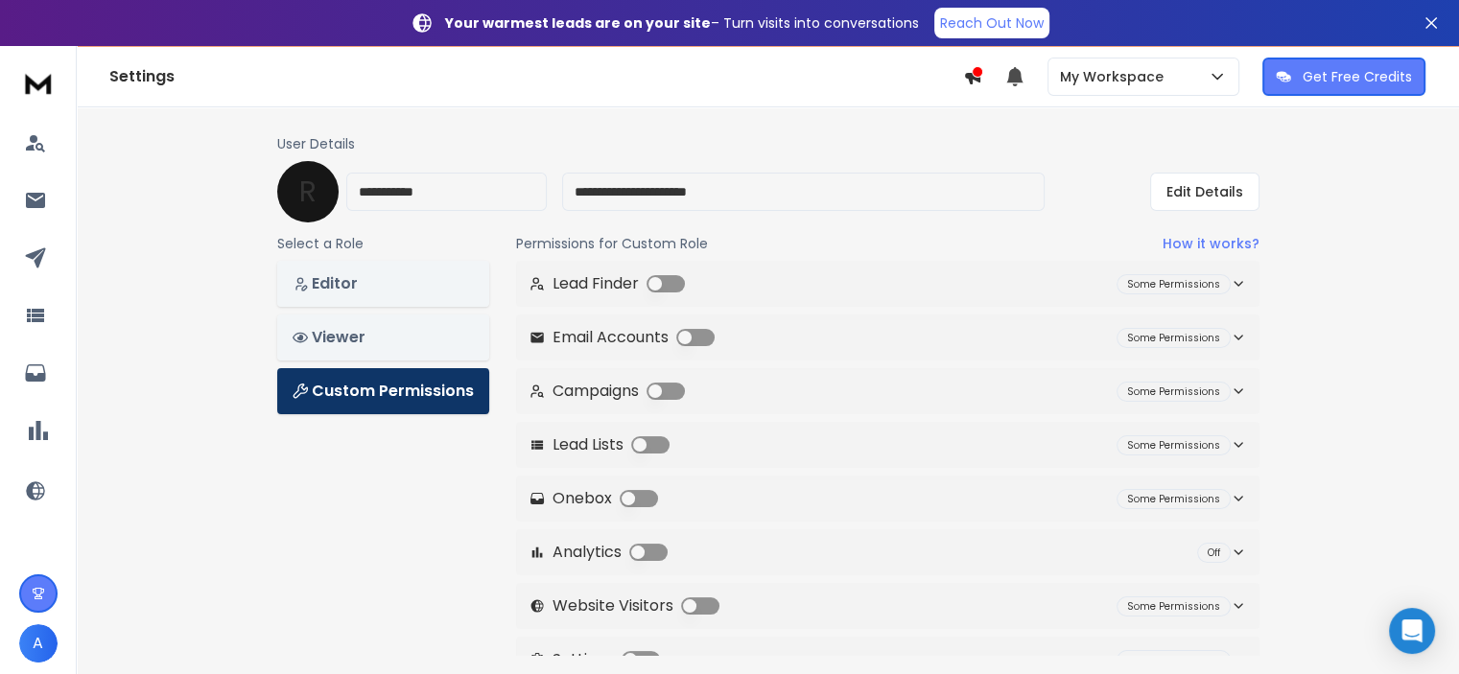
click at [1154, 282] on div "Some Permissions" at bounding box center [1173, 284] width 114 height 20
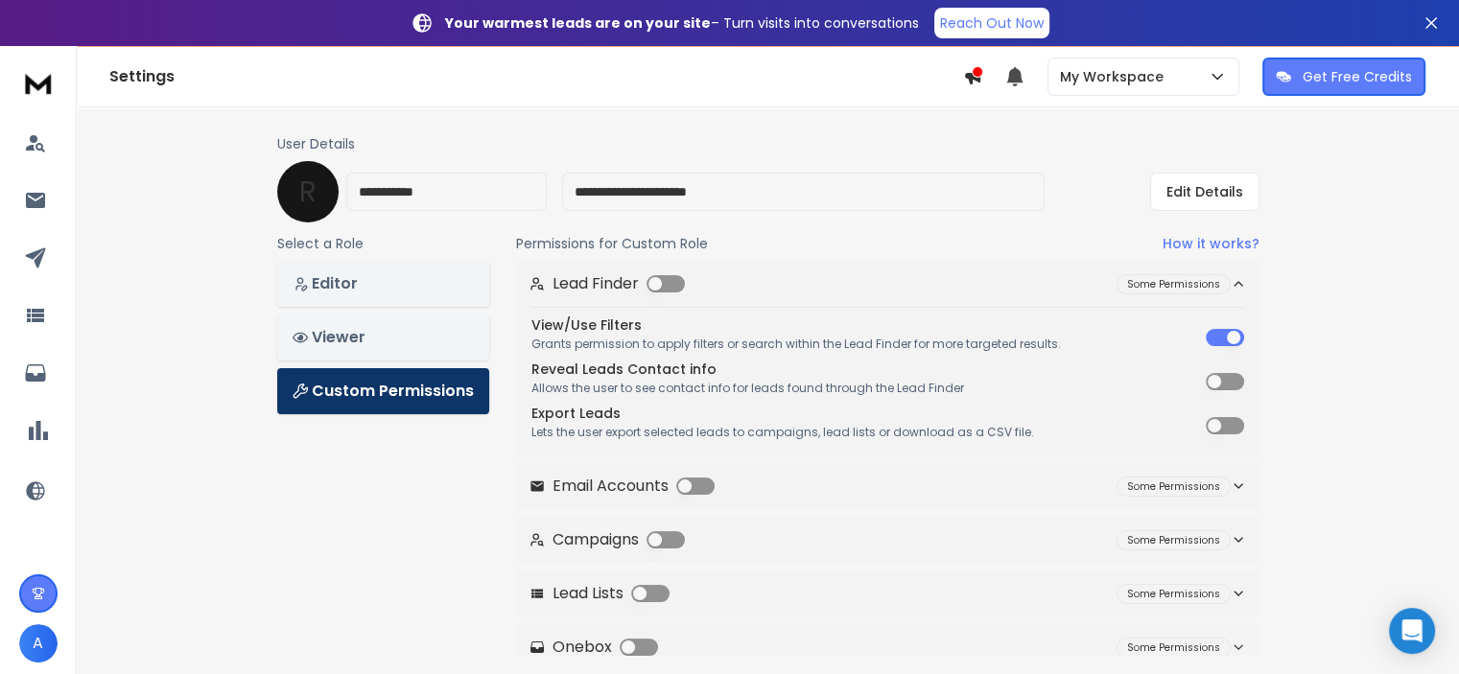
click at [1231, 330] on button "View/Use Filters" at bounding box center [1225, 337] width 38 height 17
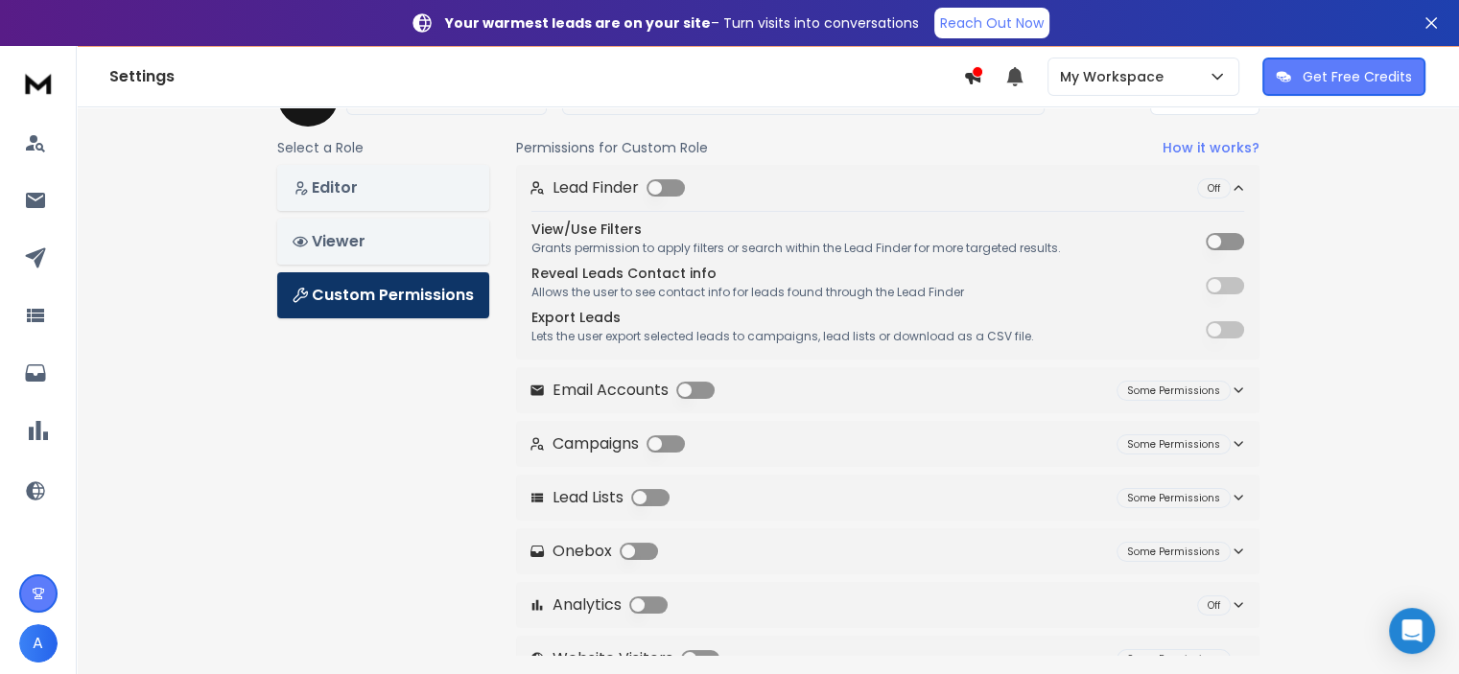
click at [1203, 388] on div "Some Permissions" at bounding box center [1173, 391] width 114 height 20
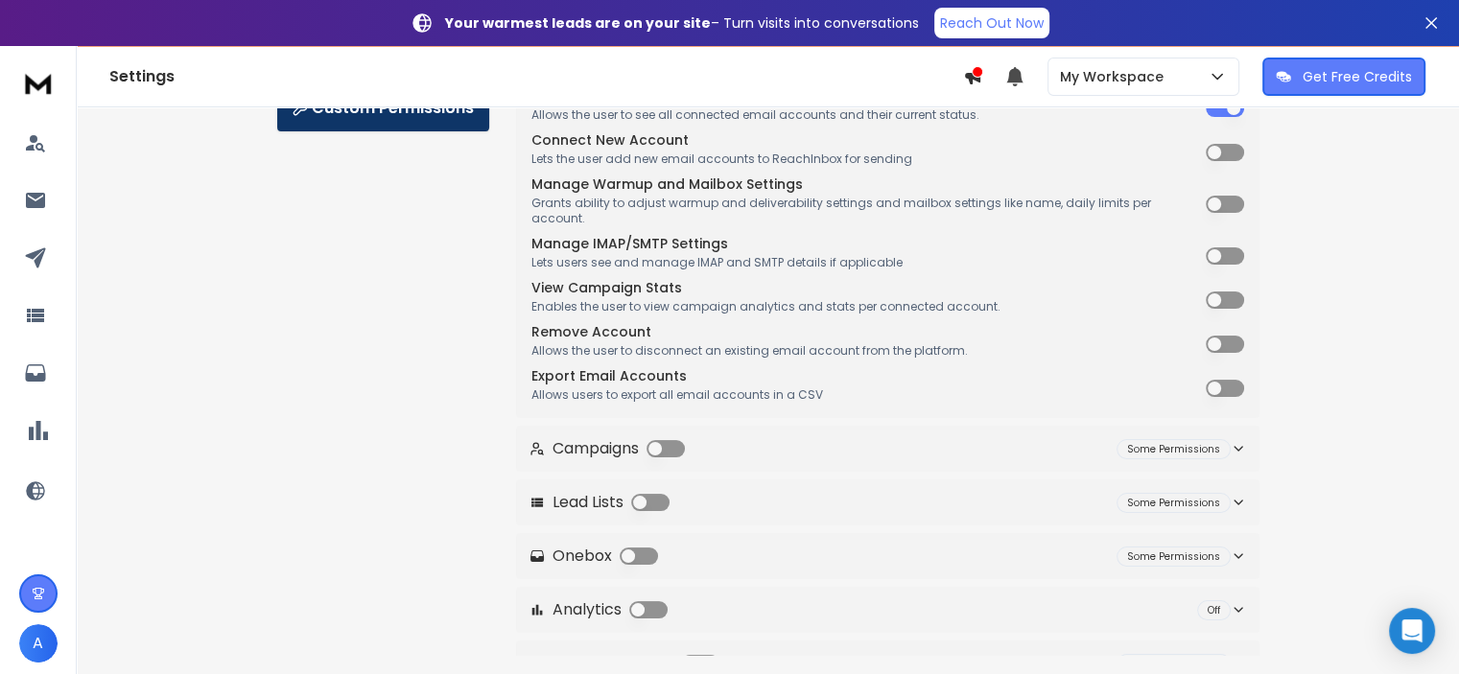
scroll to position [453, 0]
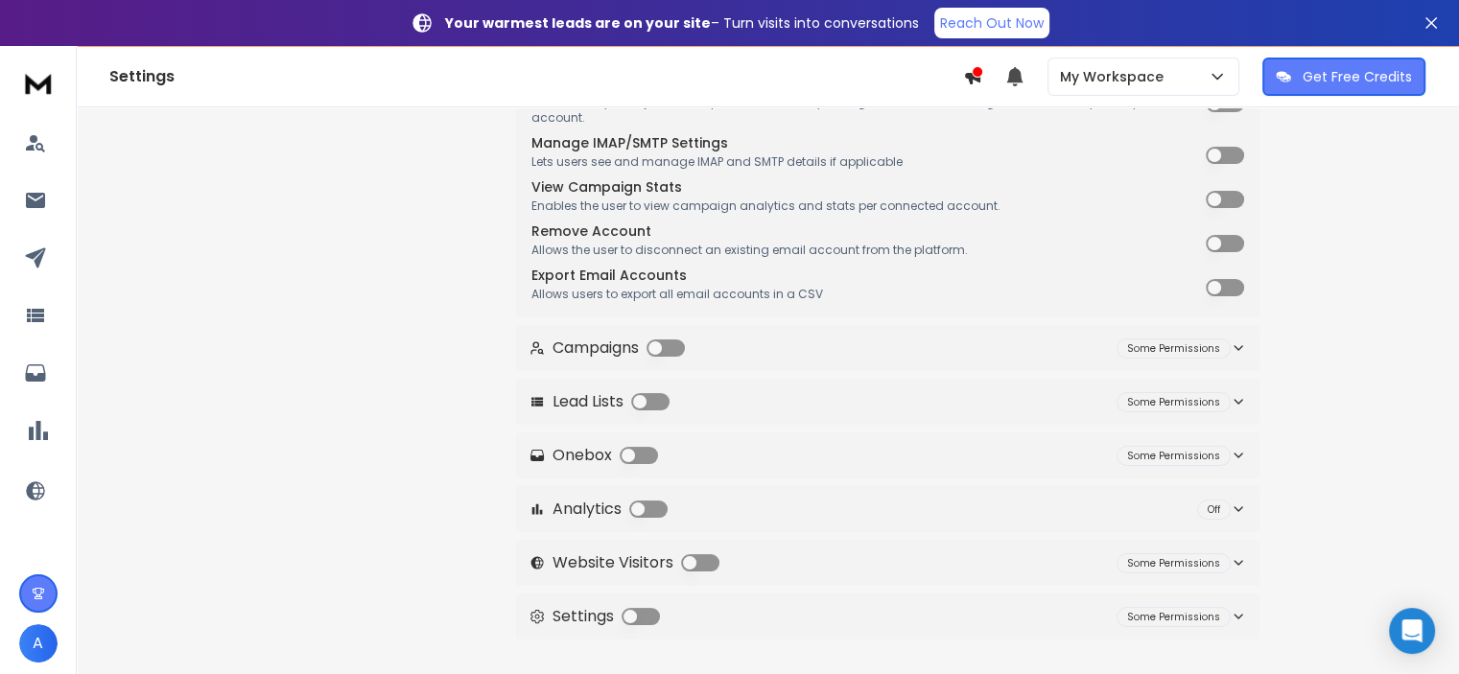
click at [1175, 339] on div "Some Permissions" at bounding box center [1173, 349] width 114 height 20
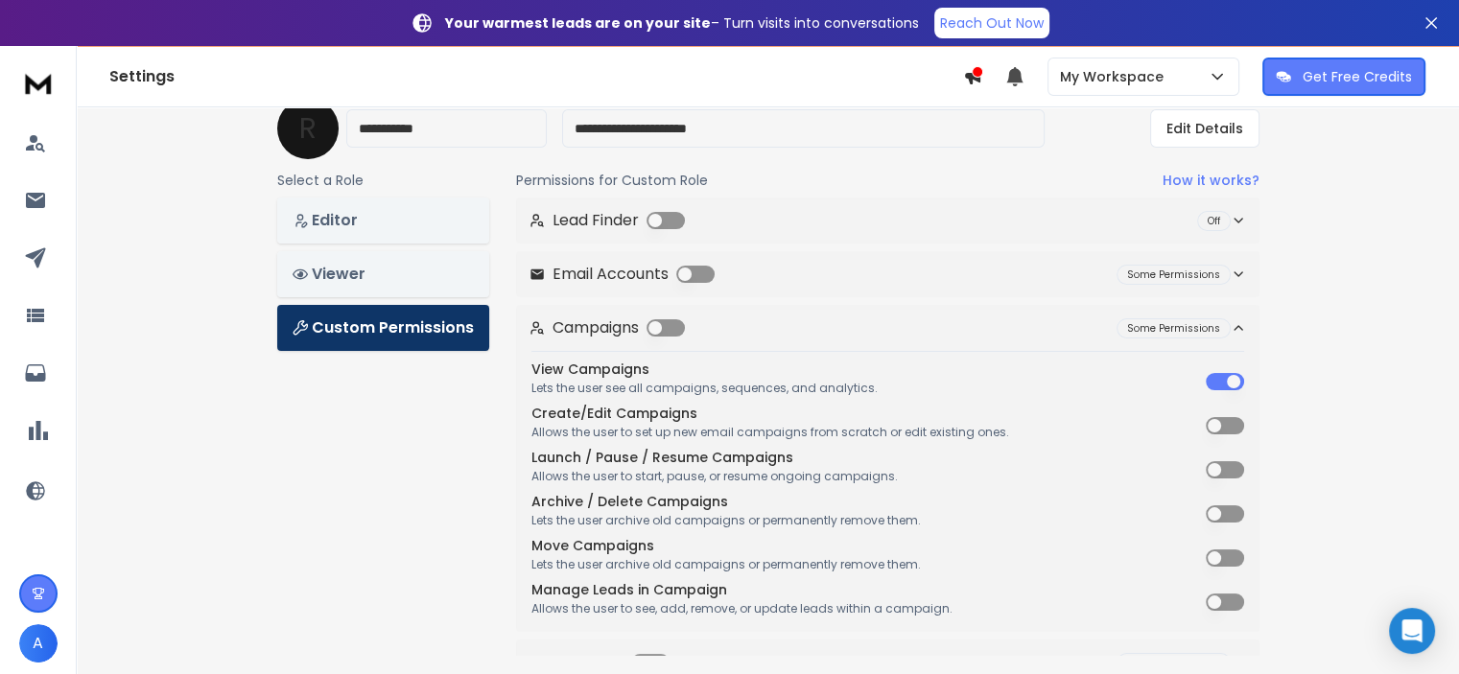
scroll to position [165, 0]
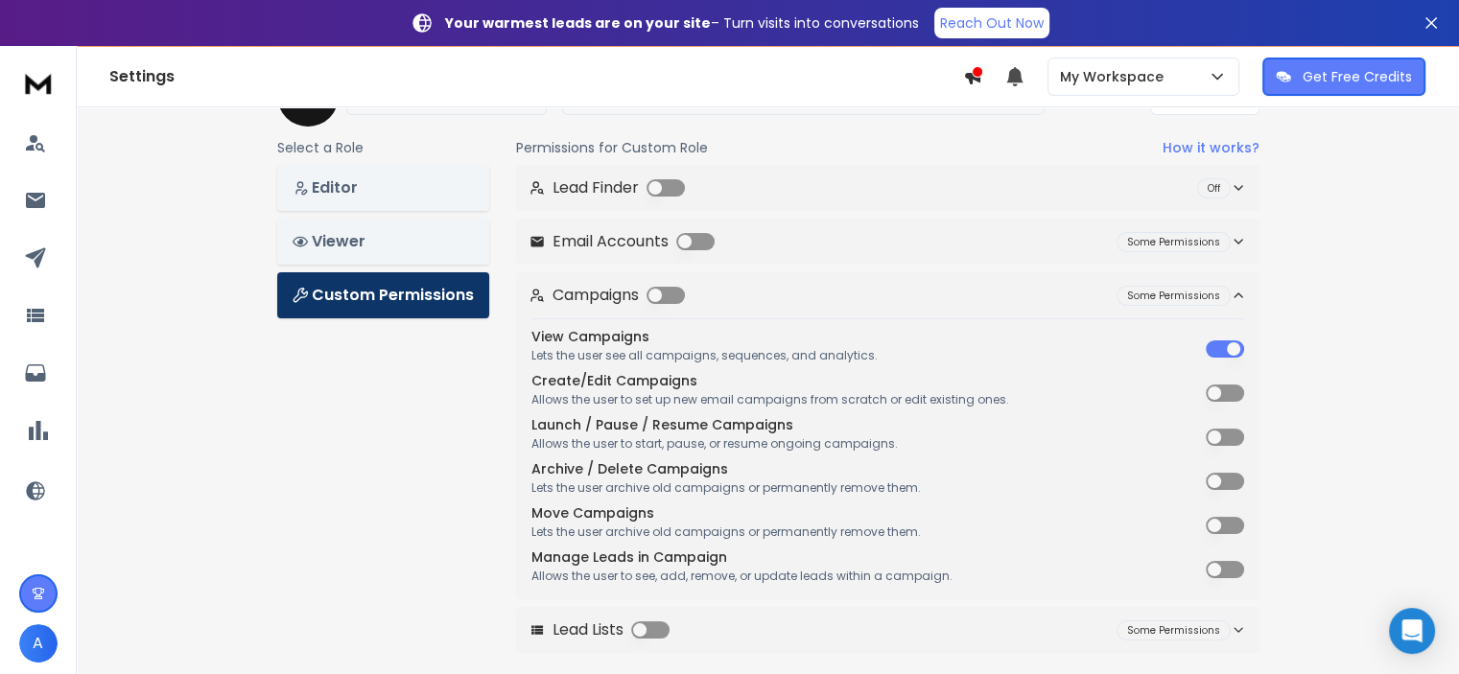
click at [1212, 343] on button "View Campaigns" at bounding box center [1225, 348] width 38 height 17
click at [1220, 351] on button "View Campaigns" at bounding box center [1225, 348] width 38 height 17
click at [1218, 389] on button "Create/Edit Campaigns" at bounding box center [1225, 393] width 38 height 17
click at [1229, 346] on button "View Campaigns" at bounding box center [1225, 348] width 38 height 17
click at [1224, 347] on button "View Campaigns" at bounding box center [1225, 348] width 38 height 17
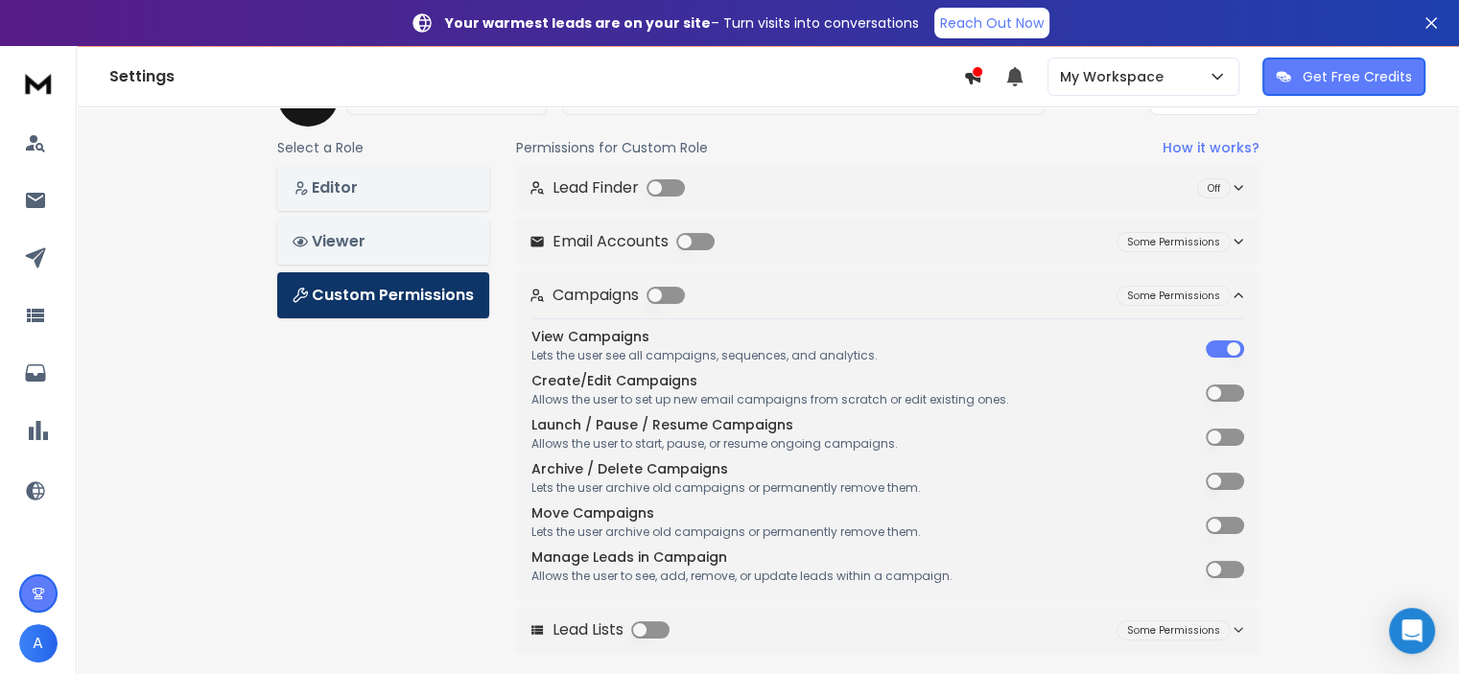
click at [1168, 289] on div "Some Permissions" at bounding box center [1173, 296] width 114 height 20
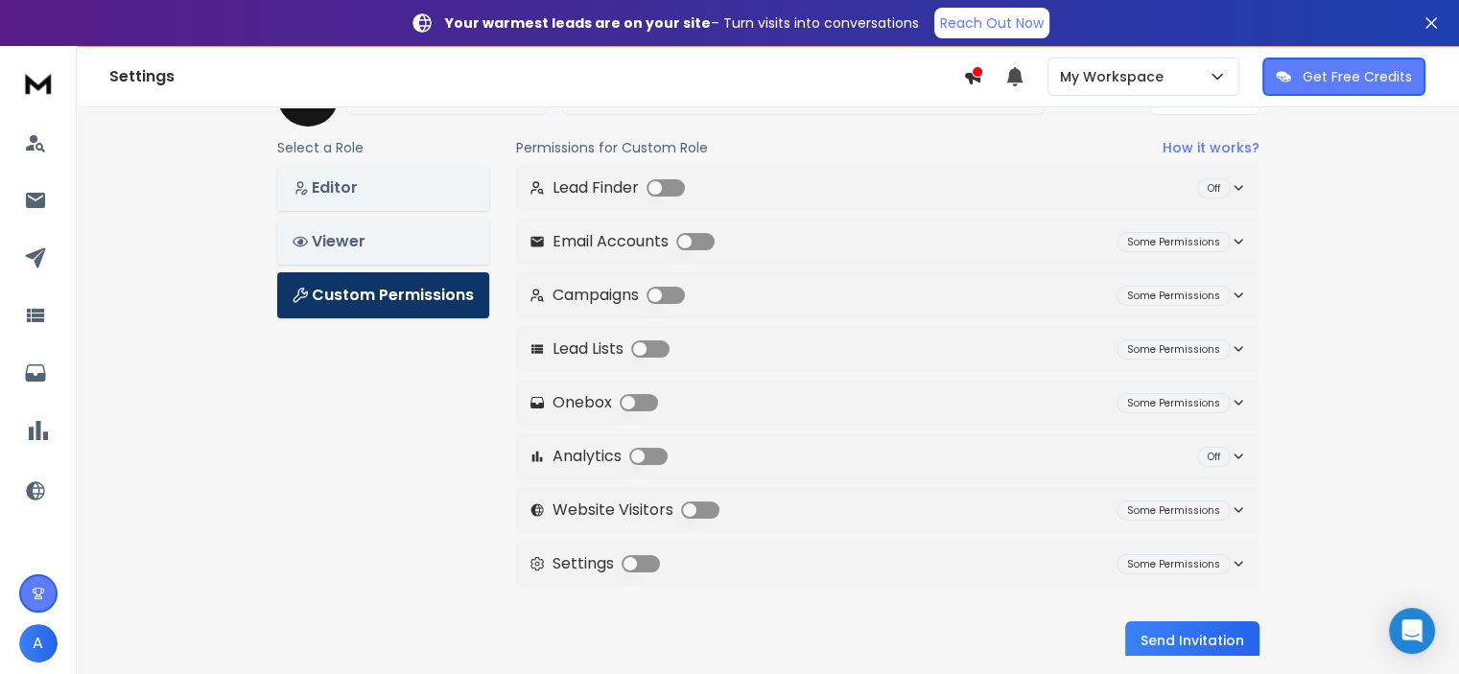
click at [1168, 290] on div "Some Permissions" at bounding box center [1173, 296] width 114 height 20
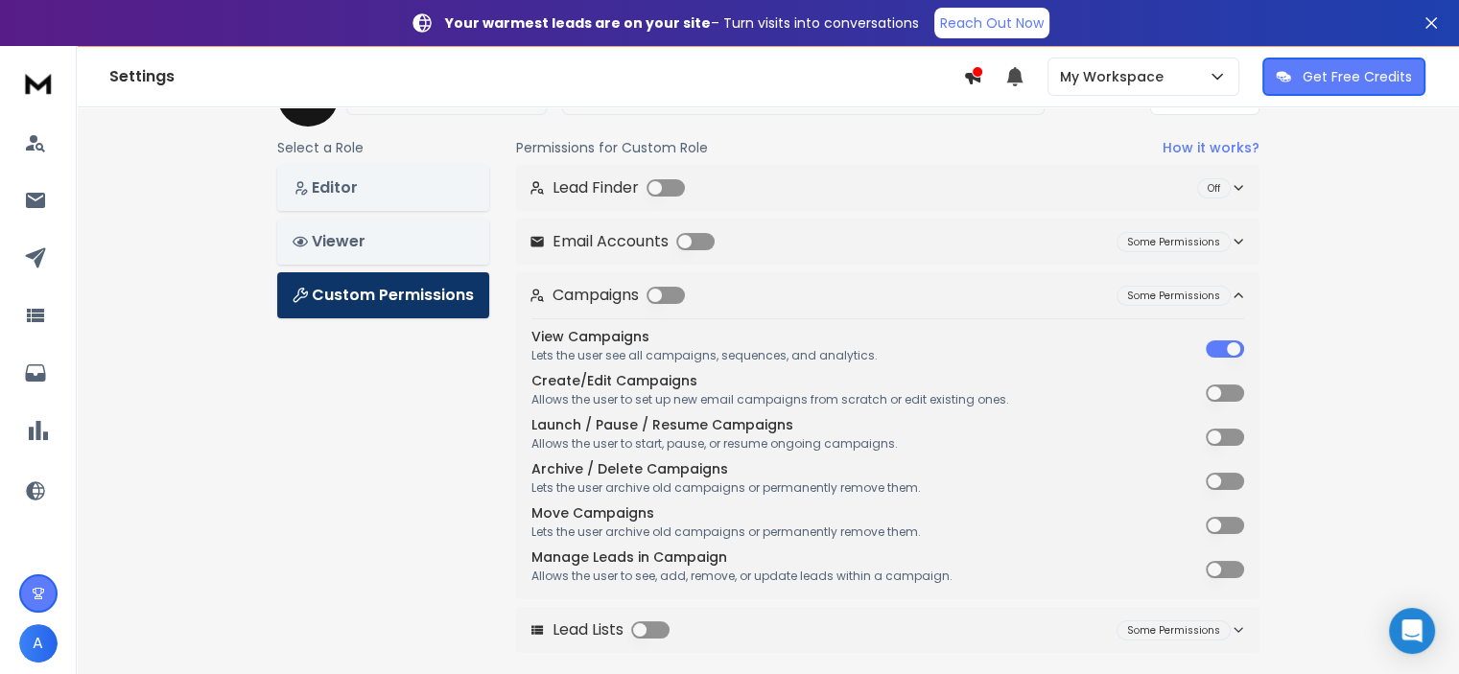
click at [1212, 392] on button "Create/Edit Campaigns" at bounding box center [1225, 393] width 38 height 17
click at [1211, 433] on button "Launch / Pause / Resume Campaigns" at bounding box center [1225, 437] width 38 height 17
click at [1221, 564] on button "Manage Leads in Campaign" at bounding box center [1225, 569] width 38 height 17
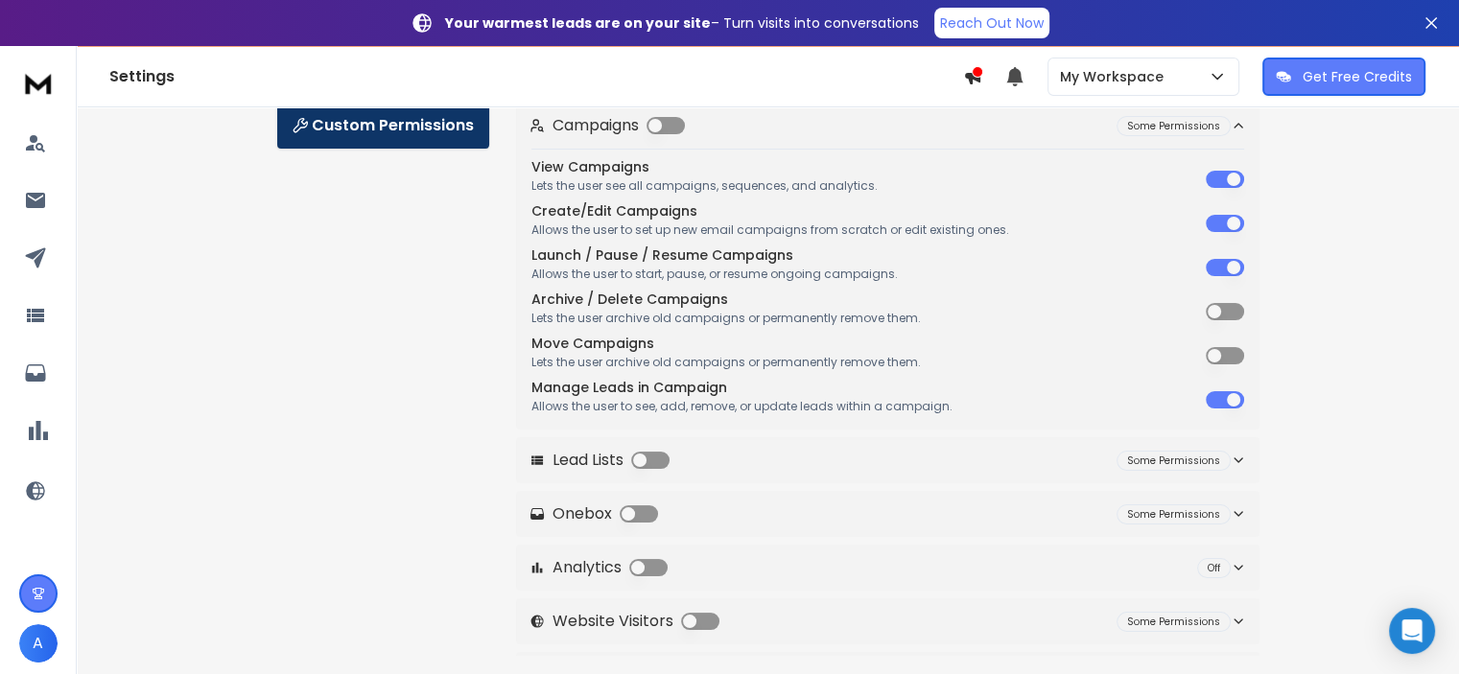
scroll to position [357, 0]
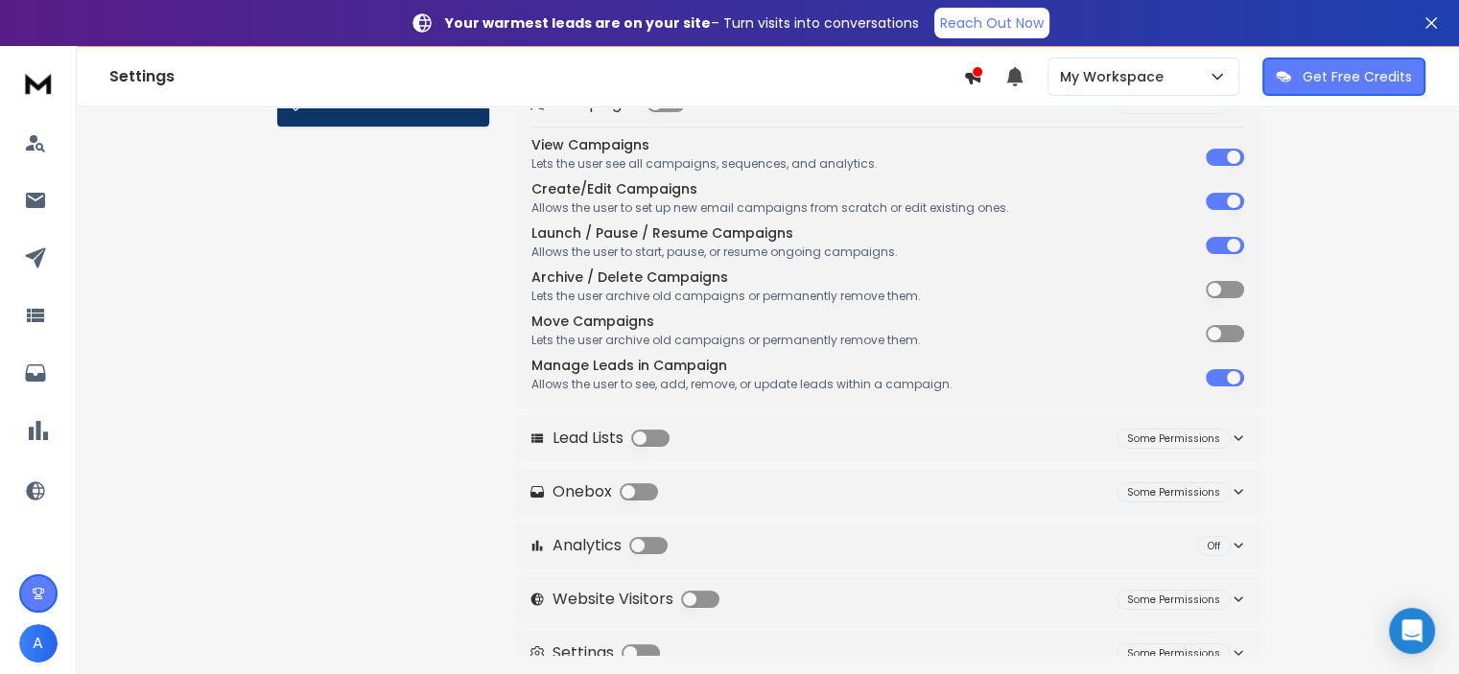
click at [1201, 490] on div "Some Permissions" at bounding box center [1173, 492] width 114 height 20
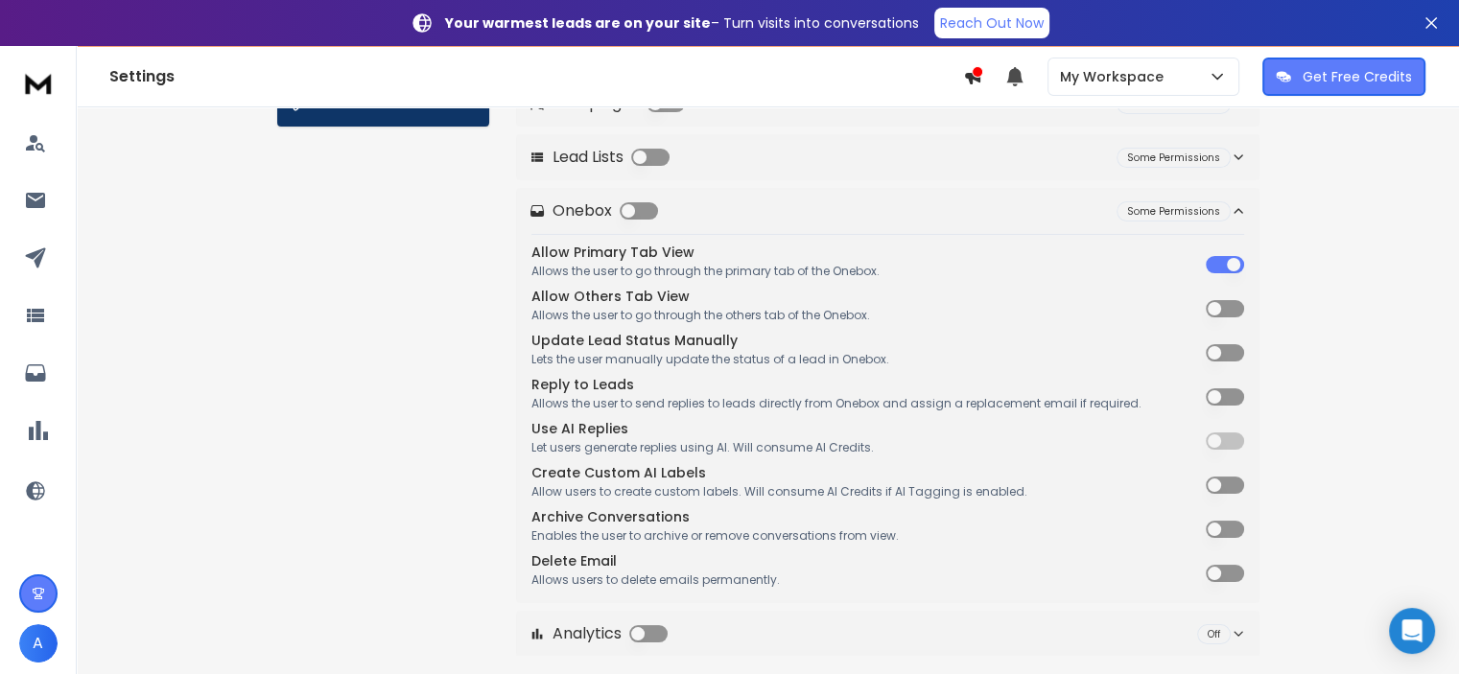
click at [1220, 260] on button "Allow Primary Tab View" at bounding box center [1225, 264] width 38 height 17
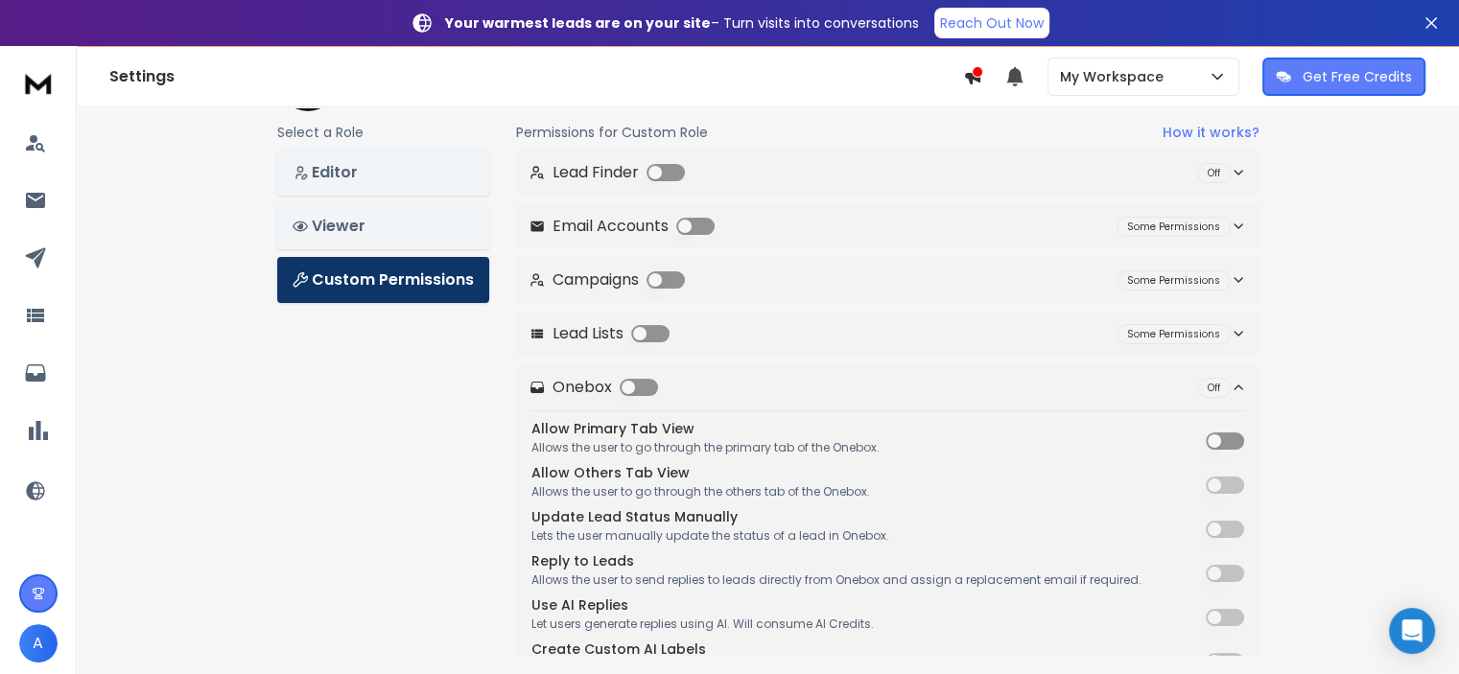
scroll to position [69, 0]
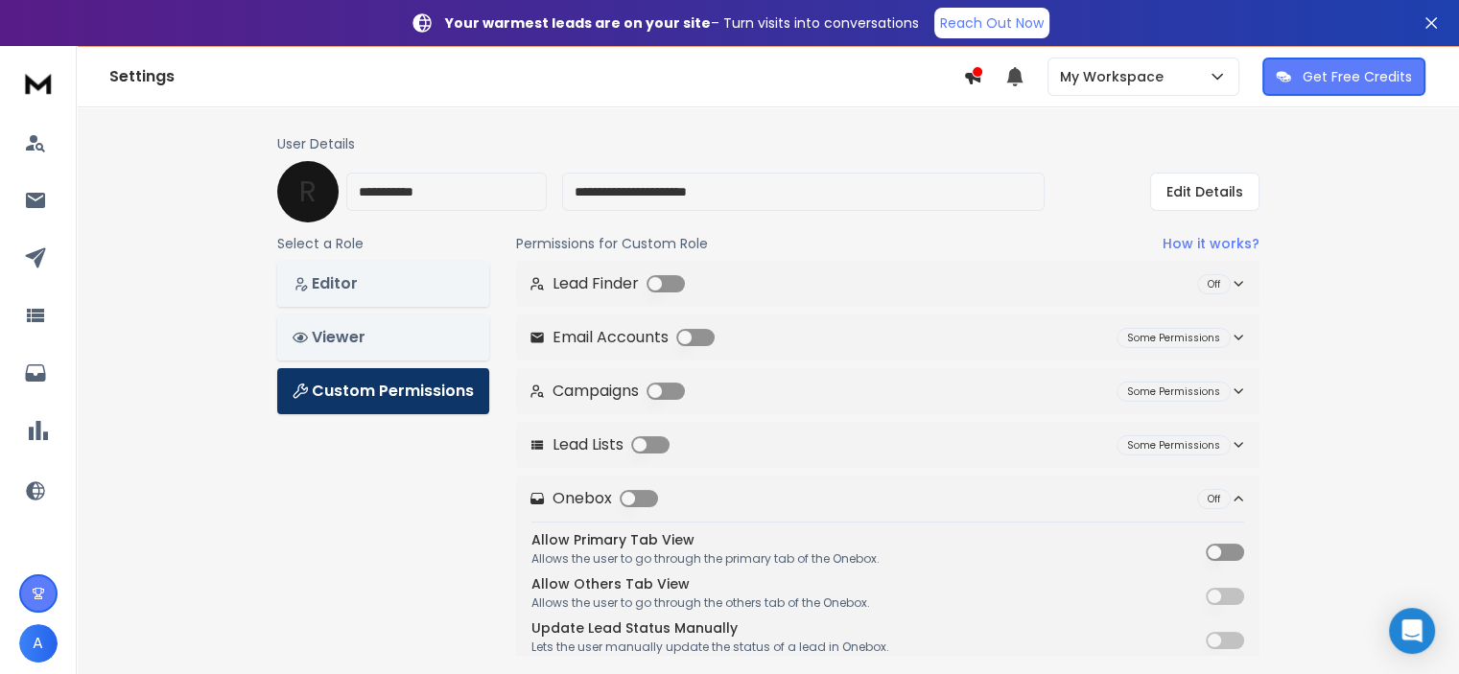
click at [1211, 328] on div "Some Permissions" at bounding box center [1173, 338] width 114 height 20
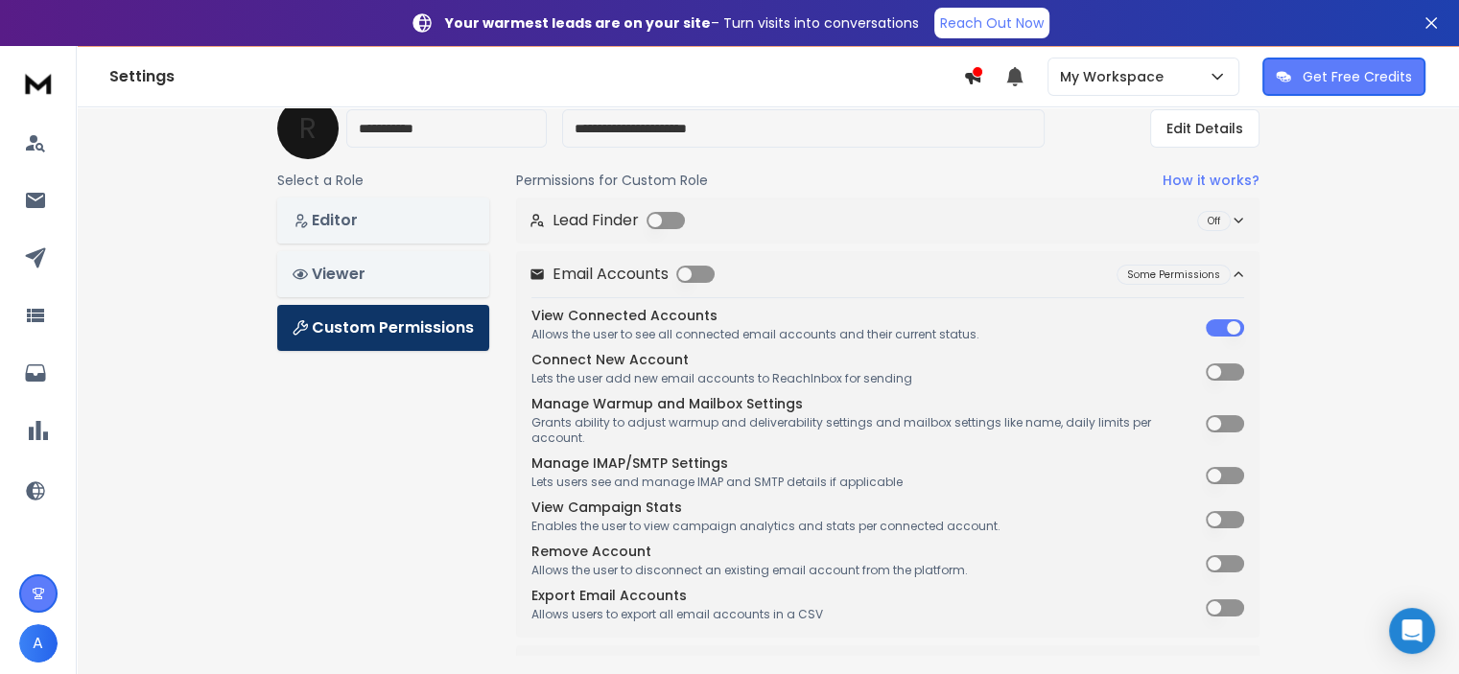
scroll to position [165, 0]
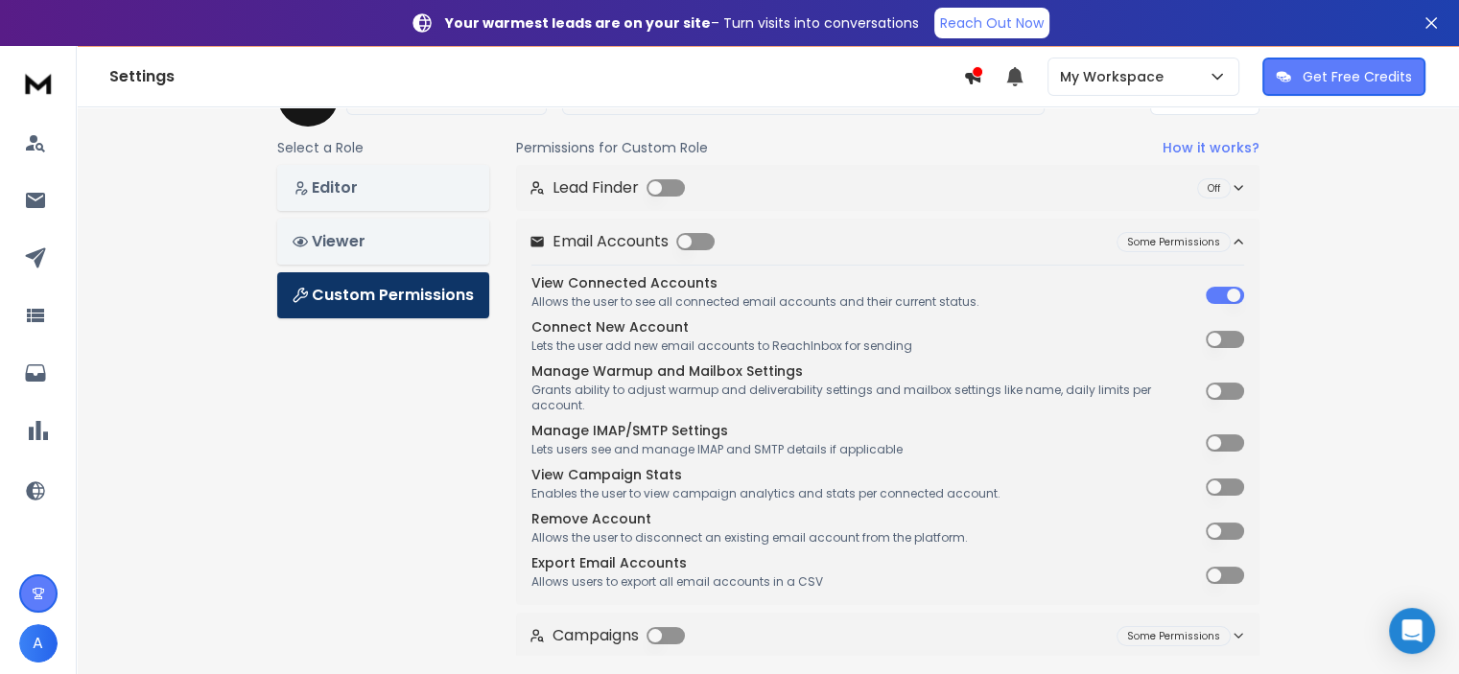
click at [1211, 479] on button "View Campaign Stats" at bounding box center [1225, 487] width 38 height 17
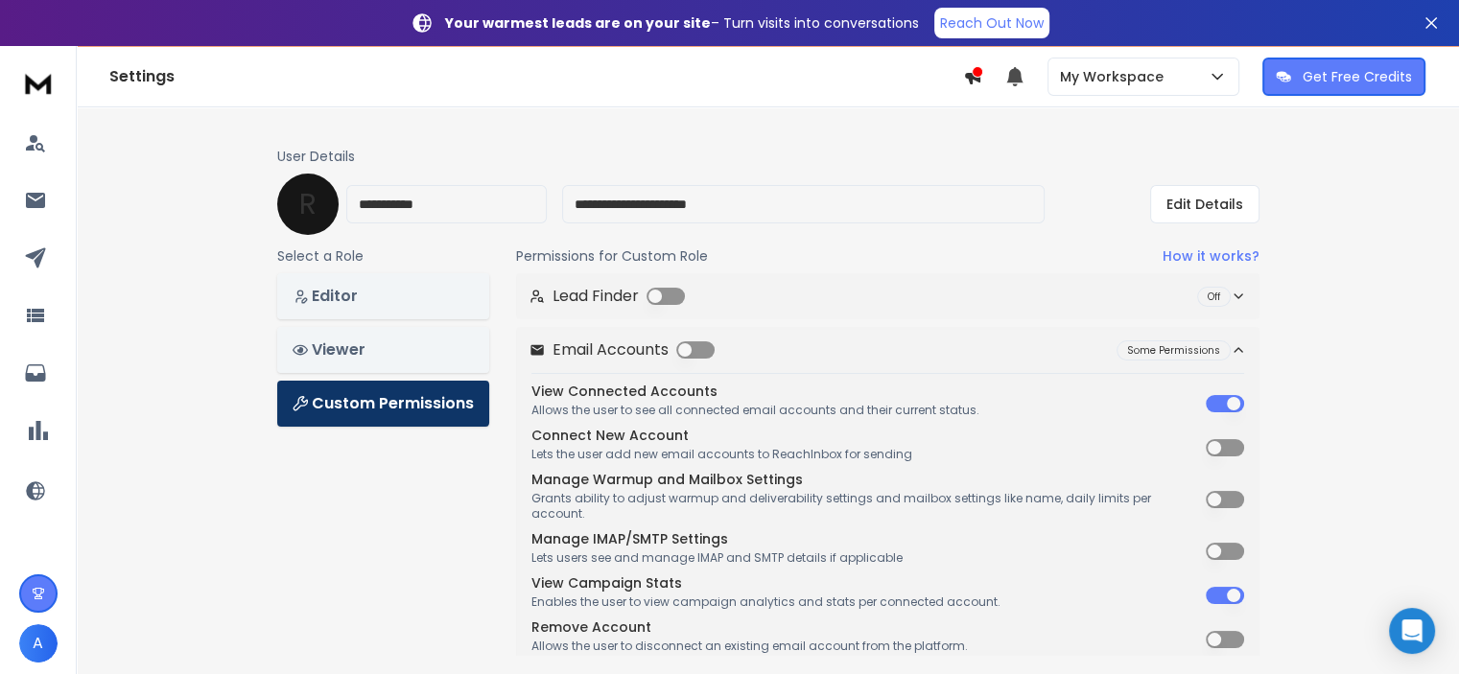
scroll to position [0, 0]
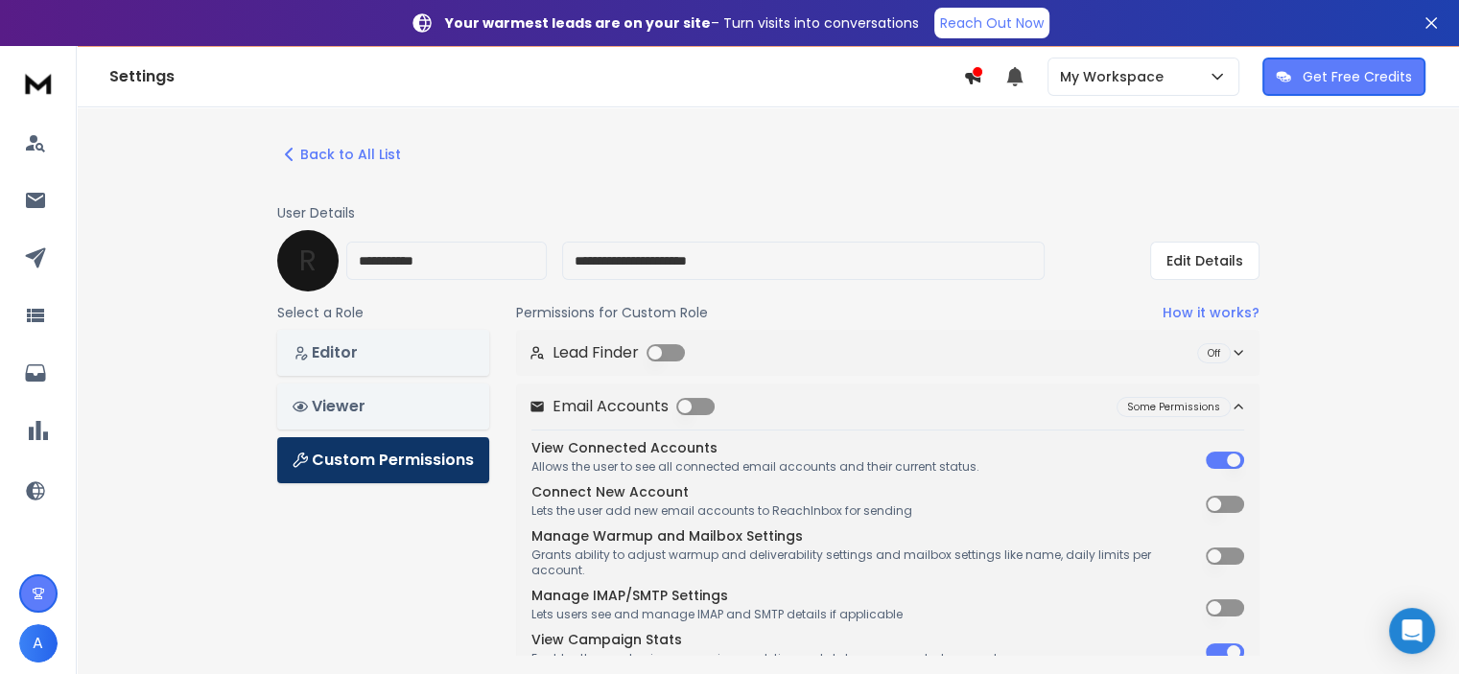
click at [1217, 352] on div "Off" at bounding box center [1214, 353] width 34 height 20
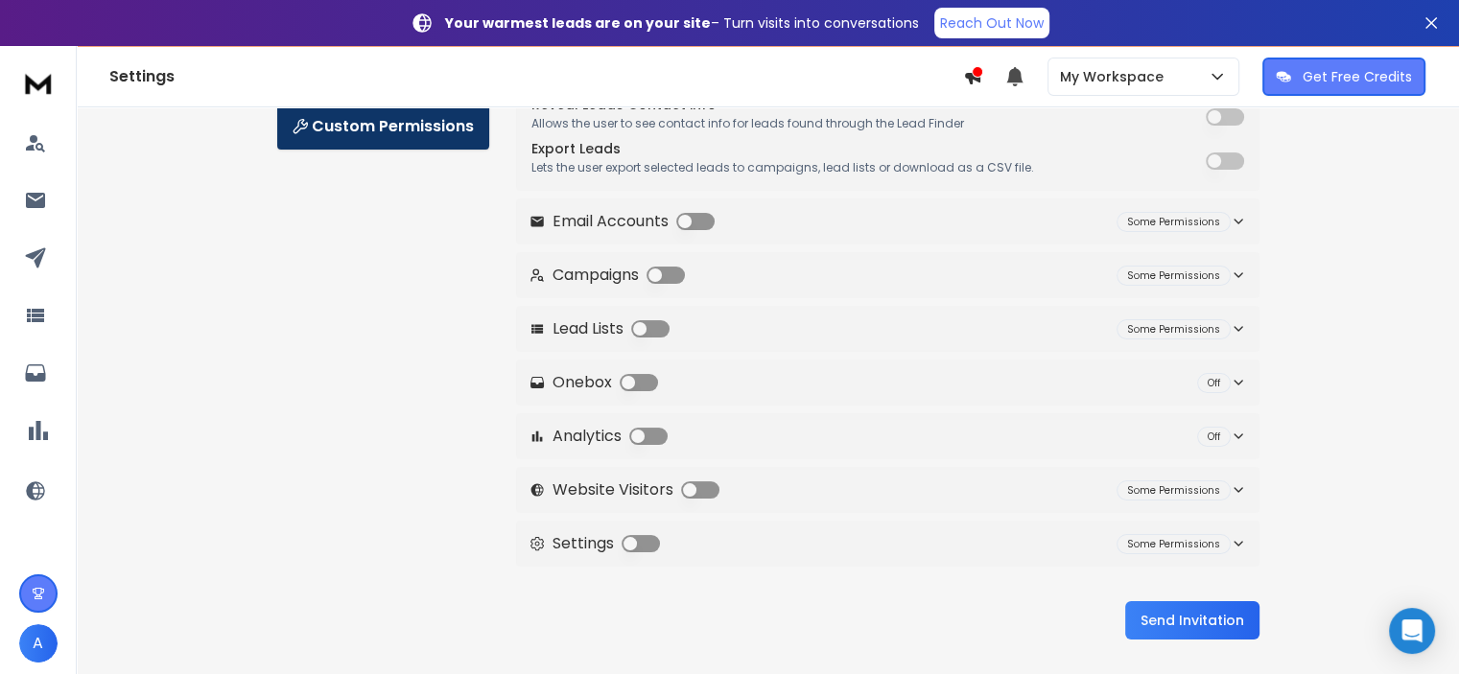
scroll to position [355, 0]
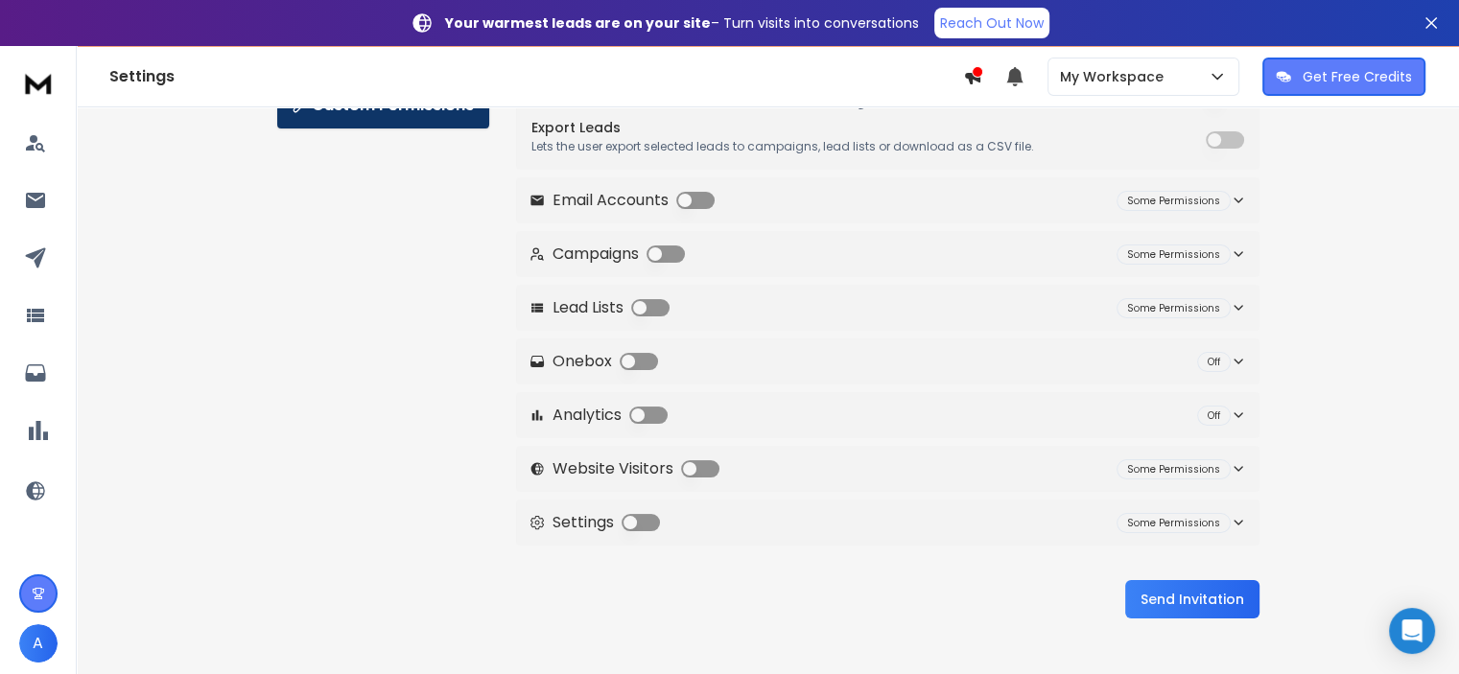
click at [1201, 407] on div "Off" at bounding box center [1214, 416] width 34 height 20
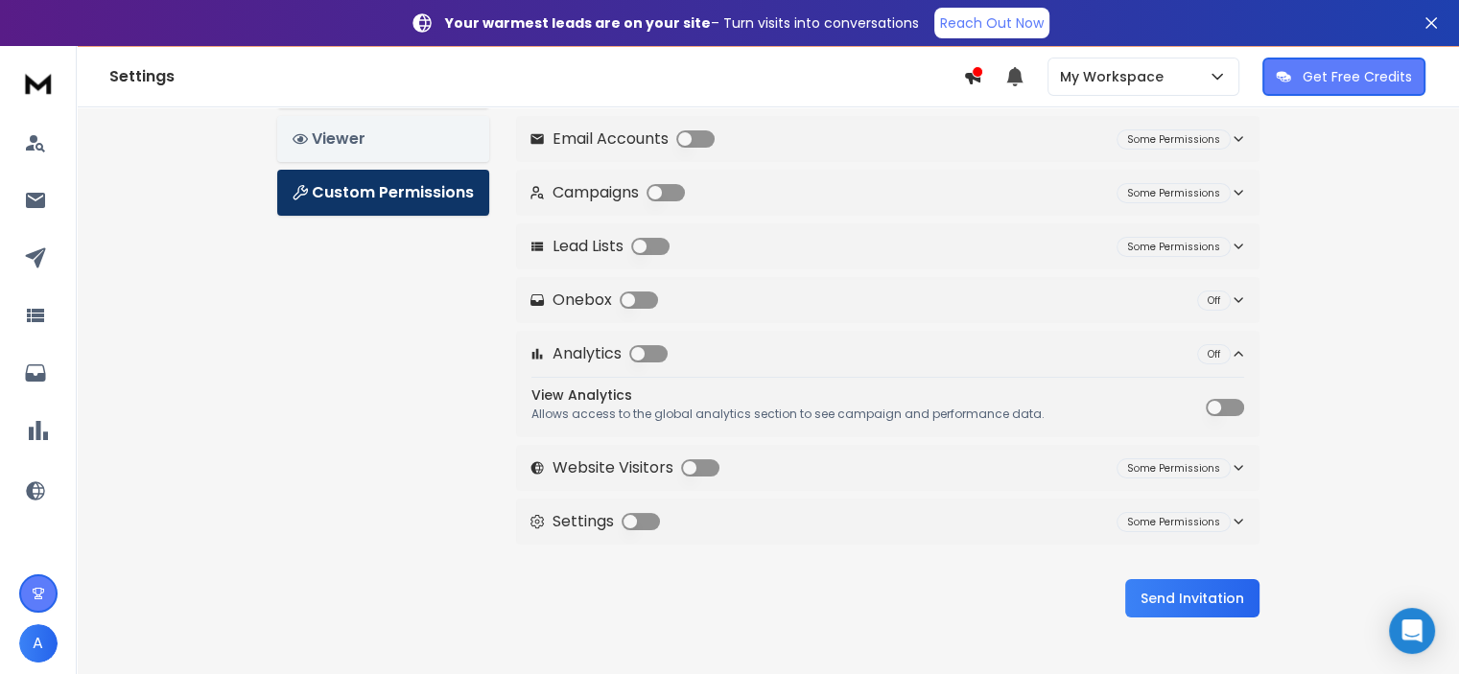
scroll to position [267, 0]
click at [1199, 527] on div "Some Permissions" at bounding box center [1173, 523] width 114 height 20
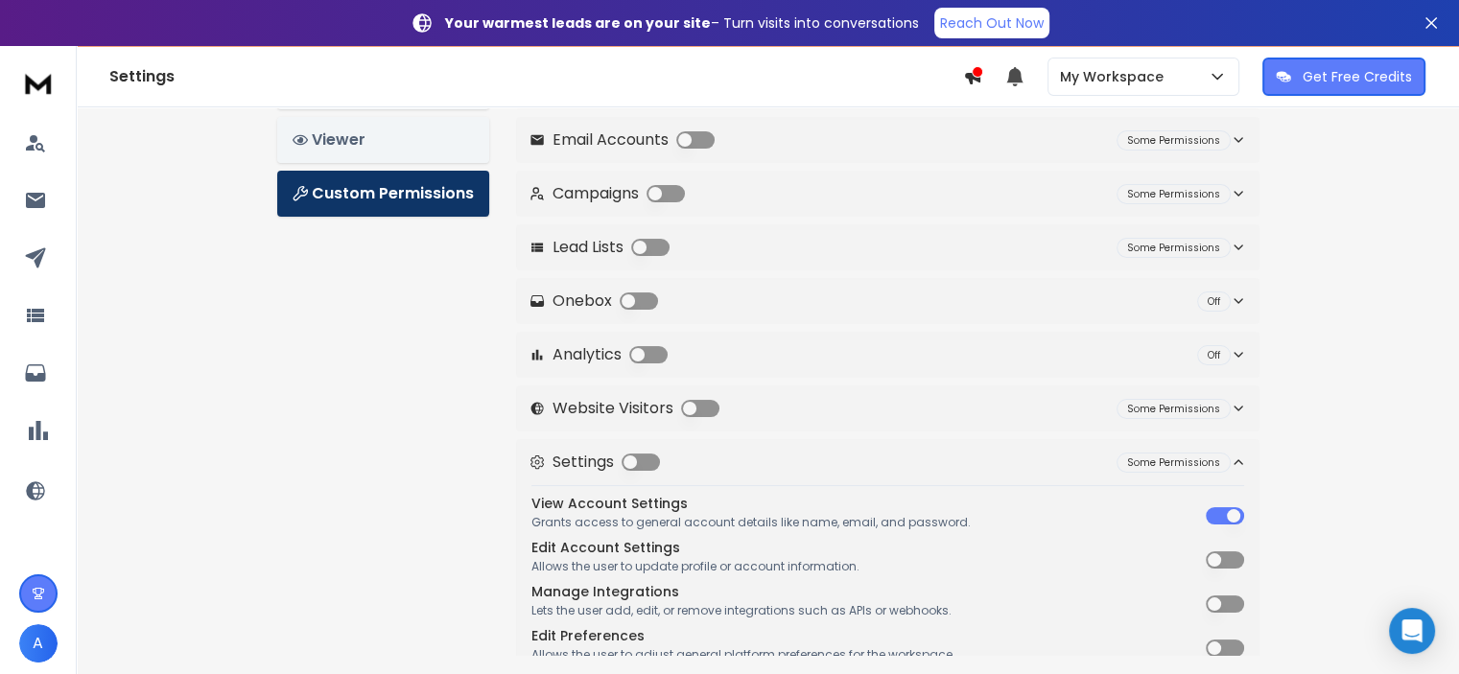
click at [1216, 523] on div "View Account Settings Grants access to general account details like name, email…" at bounding box center [887, 512] width 713 height 36
click at [1216, 519] on button "View Account Settings" at bounding box center [1225, 515] width 38 height 17
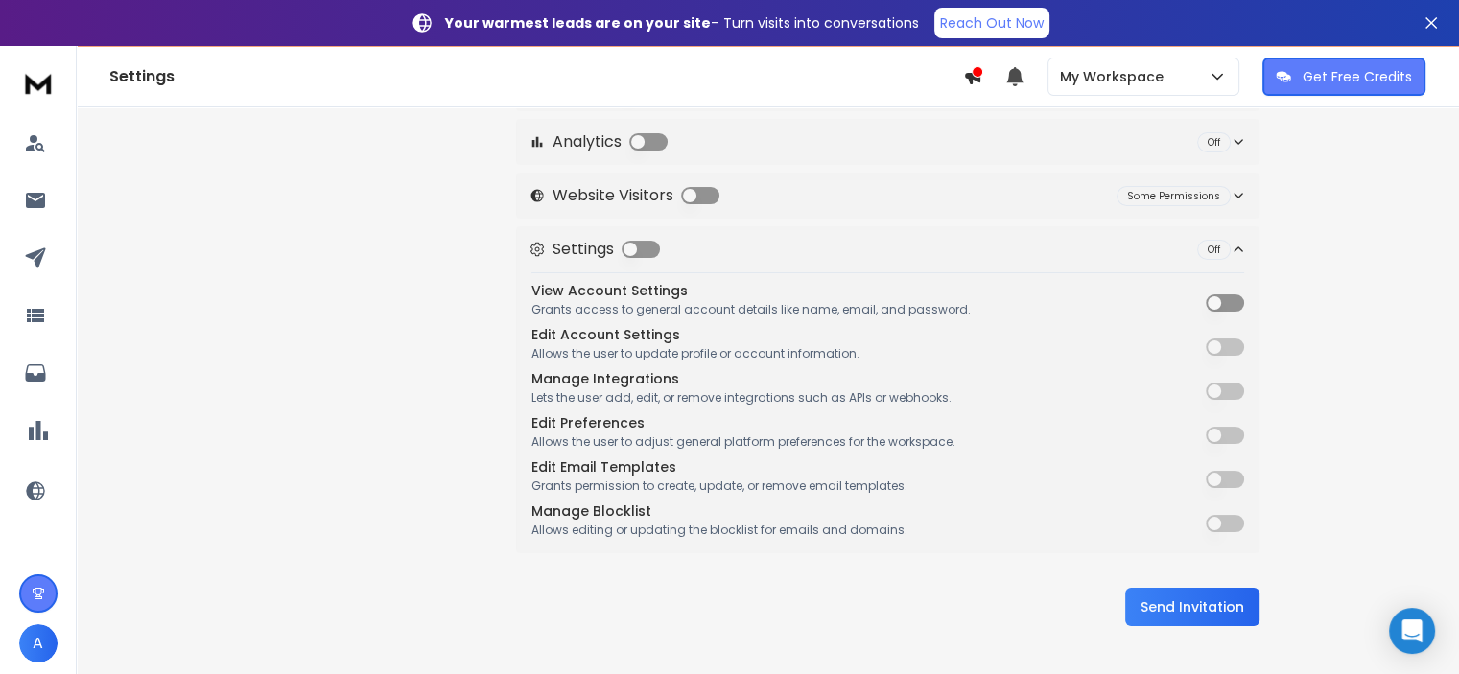
scroll to position [487, 0]
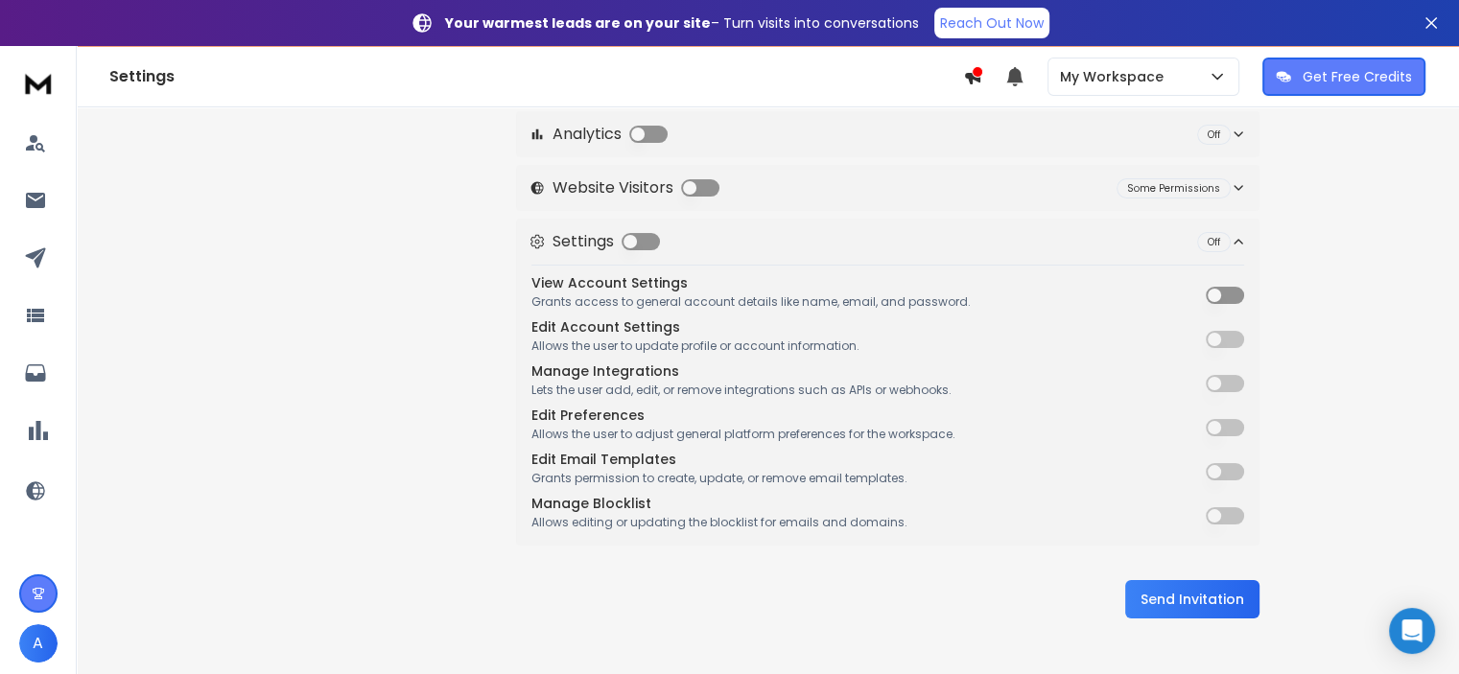
click at [1193, 594] on button "Send Invitation" at bounding box center [1192, 599] width 134 height 38
